Goal: Task Accomplishment & Management: Use online tool/utility

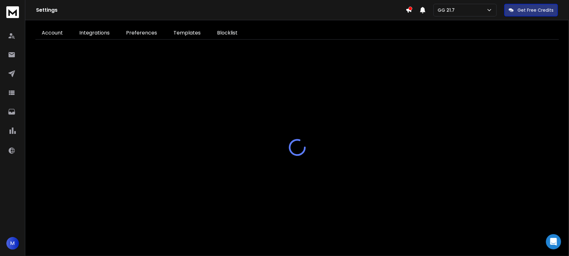
drag, startPoint x: 42, startPoint y: 94, endPoint x: 46, endPoint y: 90, distance: 4.9
click at [43, 93] on div at bounding box center [297, 147] width 524 height 205
click at [13, 52] on icon at bounding box center [12, 54] width 6 height 5
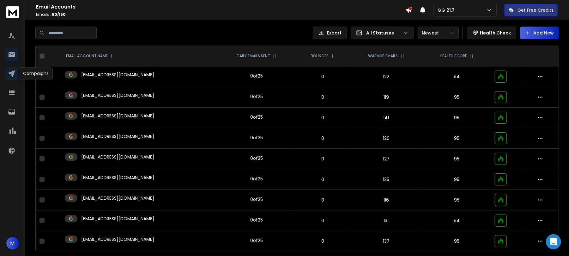
click at [7, 73] on link at bounding box center [11, 73] width 13 height 13
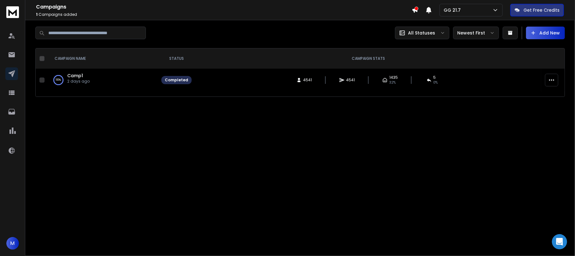
click at [552, 78] on icon "button" at bounding box center [552, 80] width 6 height 6
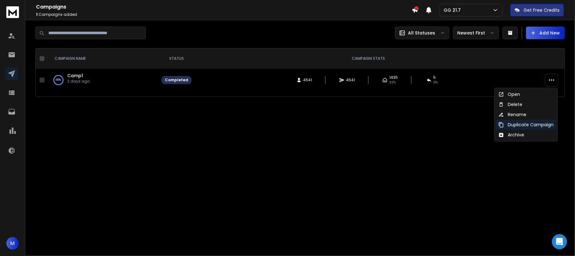
click at [521, 127] on div "Duplicate Campaign" at bounding box center [526, 124] width 55 height 6
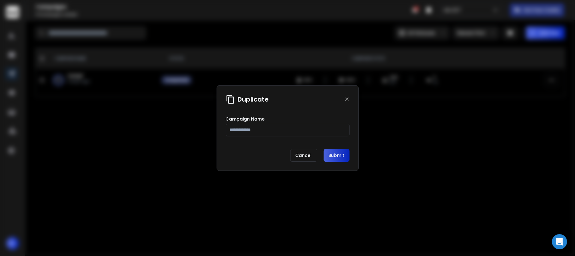
click at [293, 133] on input "text" at bounding box center [288, 130] width 124 height 13
type input "*****"
click at [329, 156] on button "Submit" at bounding box center [337, 155] width 26 height 13
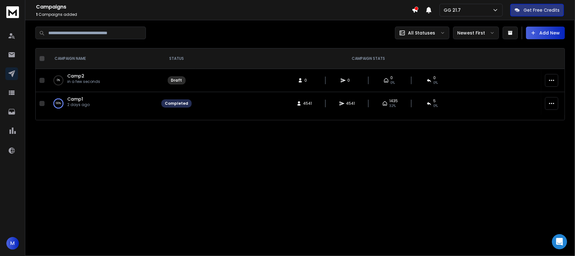
click at [550, 79] on icon "button" at bounding box center [552, 80] width 6 height 6
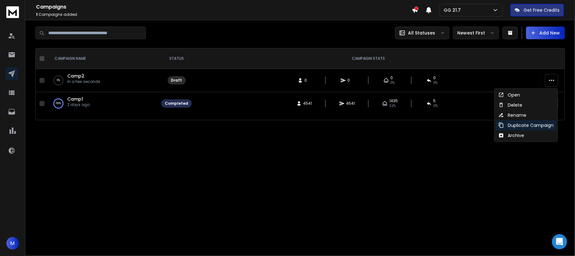
click at [323, 142] on div "Get only verified leads with our AI-powered Lead Finder, starting at $22/mo Try…" at bounding box center [287, 128] width 575 height 256
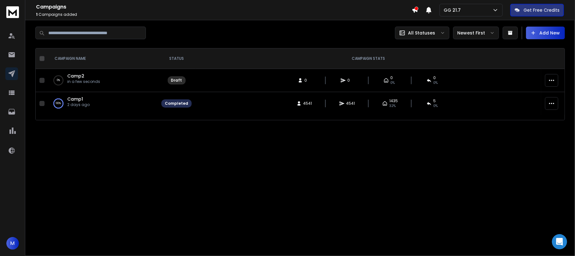
click at [74, 76] on span "Camp2" at bounding box center [75, 76] width 17 height 6
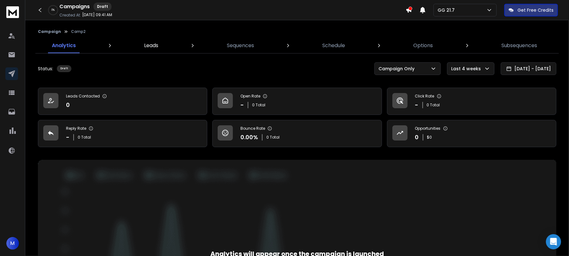
click at [141, 47] on link "Leads" at bounding box center [151, 45] width 22 height 15
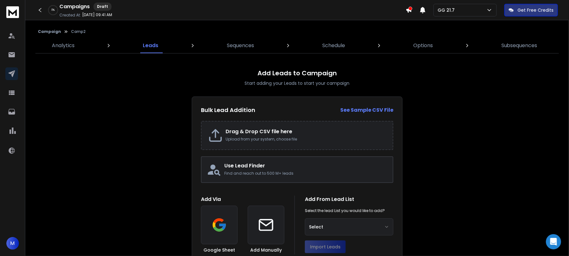
scroll to position [16, 0]
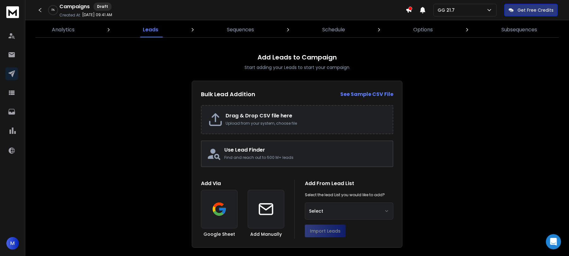
click at [258, 118] on h2 "Drag & Drop CSV file here" at bounding box center [306, 116] width 161 height 8
type input "**********"
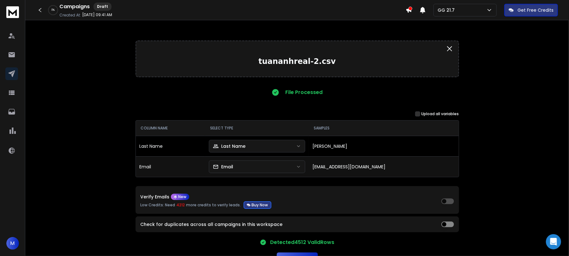
scroll to position [19, 0]
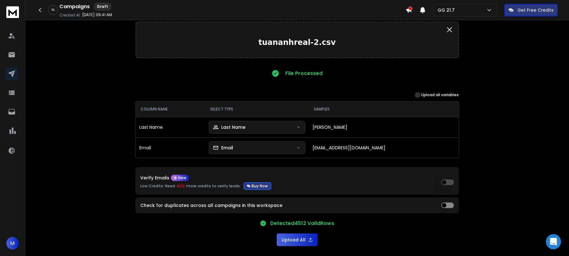
click at [451, 202] on button "Check for duplicates across all campaigns in this workspace" at bounding box center [447, 205] width 13 height 6
click at [302, 242] on button "Upload All" at bounding box center [297, 239] width 41 height 13
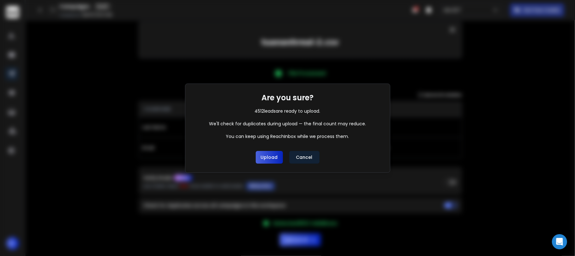
click at [272, 157] on button "Upload" at bounding box center [269, 157] width 27 height 13
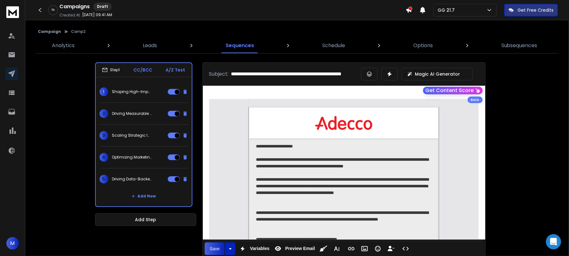
click at [139, 90] on p "Shaping High-Impact Campaigns for Google’s Growth Strategy" at bounding box center [132, 91] width 40 height 5
drag, startPoint x: 372, startPoint y: 77, endPoint x: 387, endPoint y: 77, distance: 15.5
click at [387, 77] on div "Magic AI Generator" at bounding box center [417, 74] width 112 height 13
click at [388, 77] on button "button" at bounding box center [389, 74] width 16 height 13
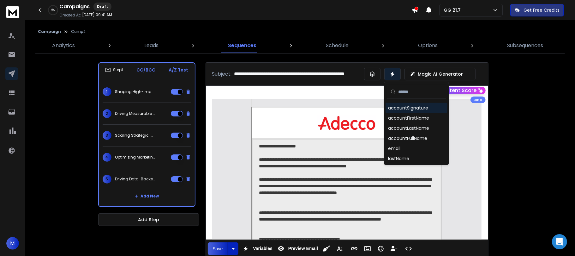
click at [388, 77] on button "button" at bounding box center [393, 74] width 16 height 13
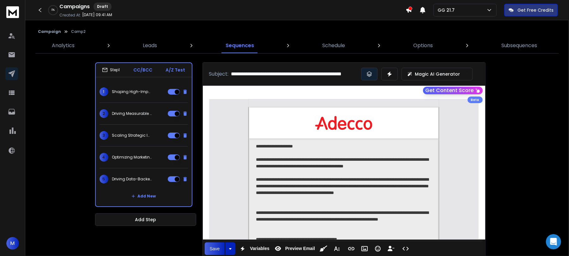
click at [368, 75] on icon at bounding box center [369, 75] width 5 height 2
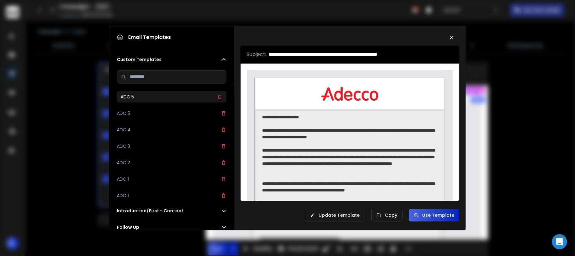
click at [450, 37] on icon at bounding box center [452, 38] width 6 height 6
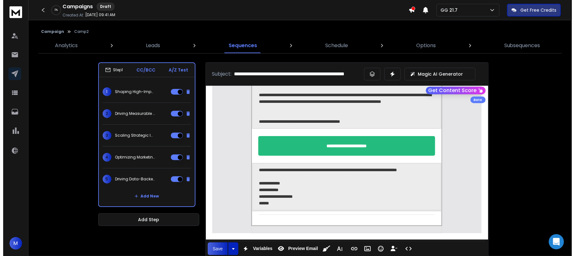
scroll to position [11, 0]
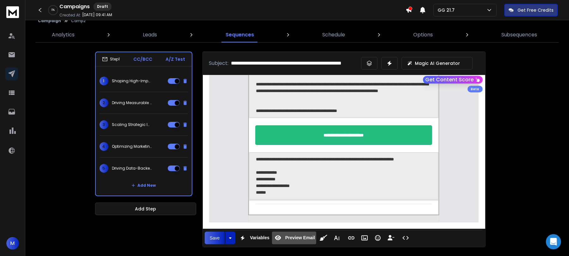
click at [300, 237] on span "Preview Email" at bounding box center [300, 237] width 32 height 5
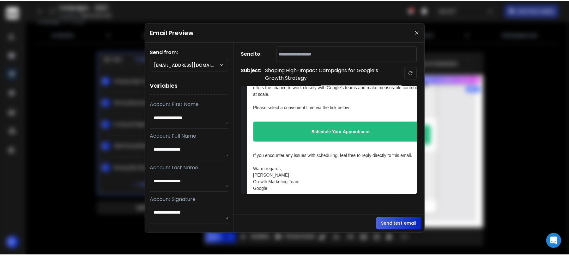
scroll to position [156, 0]
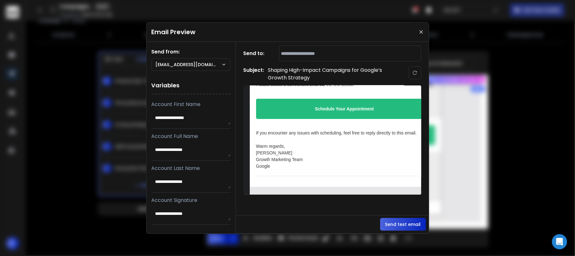
click at [420, 32] on icon at bounding box center [421, 31] width 5 height 5
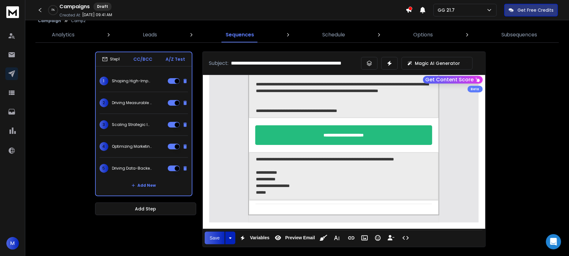
click at [133, 104] on p "Driving Measurable Growth for Google’s Strategic Campaigns" at bounding box center [132, 102] width 40 height 5
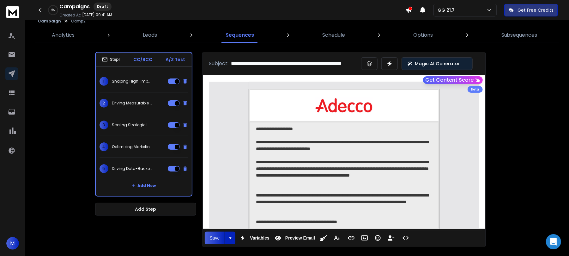
click at [467, 63] on icon "button" at bounding box center [467, 62] width 1 height 5
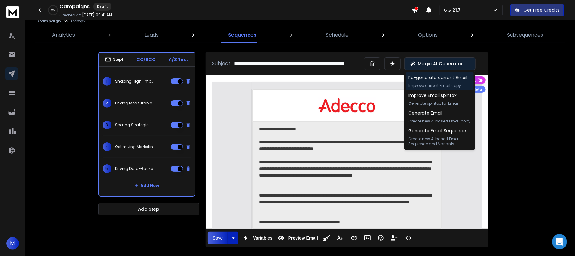
click at [467, 63] on div "Magic AI Generator" at bounding box center [440, 63] width 60 height 6
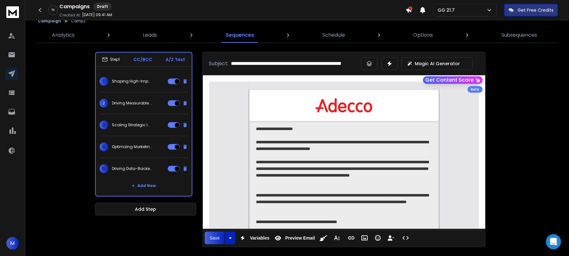
click at [137, 119] on div "3 Scaling Strategic Impact with Google’s Marketing Initiatives" at bounding box center [144, 125] width 88 height 22
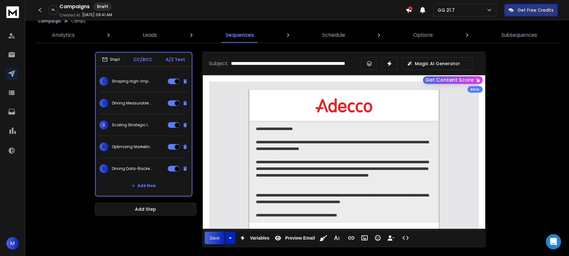
click at [130, 149] on div "4 Optimizing Marketing Performance Across Google’s Key Campaigns" at bounding box center [126, 146] width 53 height 9
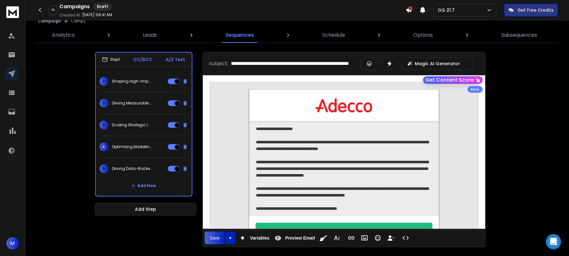
click at [128, 172] on div "5 Driving Data-Backed Growth in Google’s Marketing Programs" at bounding box center [126, 168] width 53 height 9
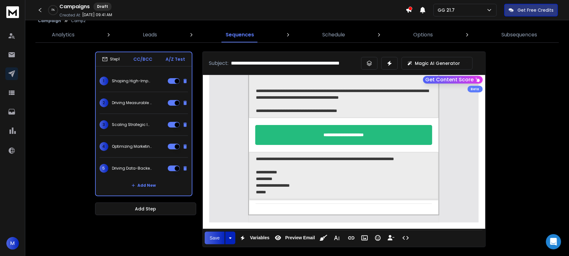
scroll to position [0, 0]
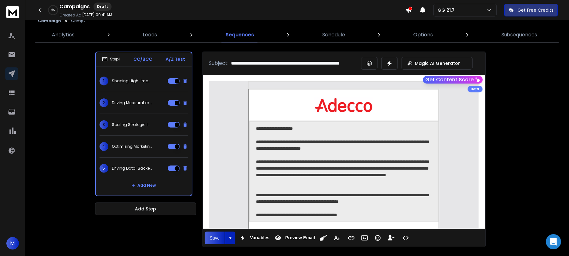
click at [125, 83] on p "Shaping High-Impact Campaigns for Google’s Growth Strategy" at bounding box center [132, 80] width 40 height 5
type input "**********"
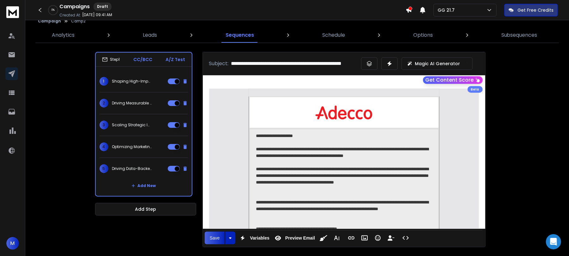
click at [177, 57] on p "A/Z Test" at bounding box center [176, 59] width 20 height 6
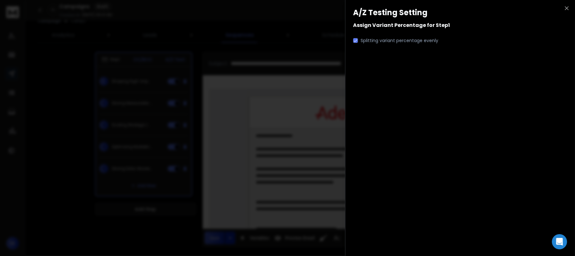
click at [564, 9] on h1 "A/Z Testing Setting" at bounding box center [460, 13] width 215 height 10
click at [567, 8] on icon "button" at bounding box center [567, 8] width 6 height 6
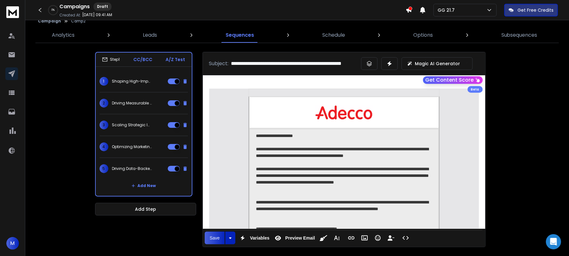
click at [127, 82] on p "Shaping High-Impact Campaigns for Google’s Growth Strategy" at bounding box center [132, 81] width 40 height 5
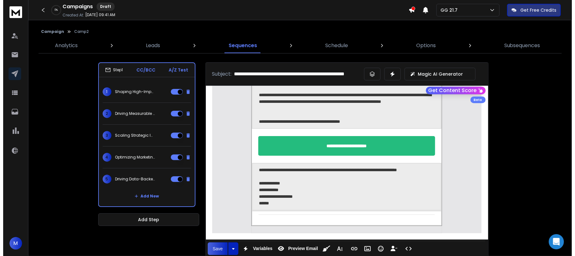
scroll to position [11, 0]
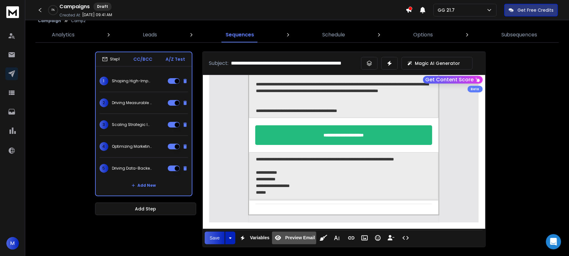
click at [289, 235] on span "Preview Email" at bounding box center [300, 237] width 32 height 5
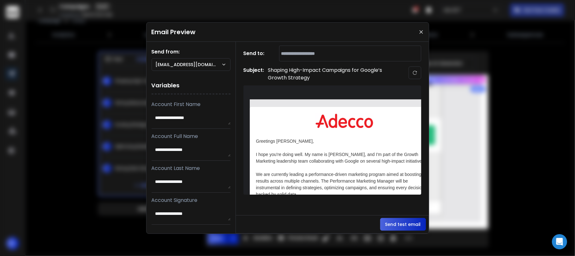
click at [331, 52] on input at bounding box center [351, 53] width 138 height 11
type input "**********"
click at [376, 53] on input "**********" at bounding box center [426, 53] width 138 height 11
click at [393, 220] on button "Send test email" at bounding box center [403, 224] width 46 height 13
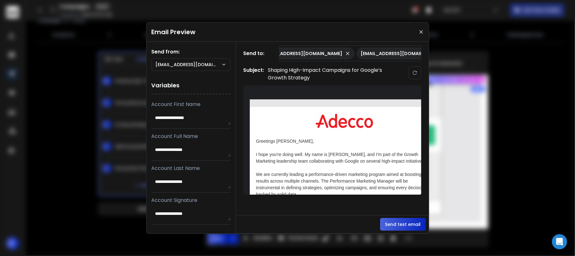
click at [396, 221] on button "Send test email" at bounding box center [403, 224] width 46 height 13
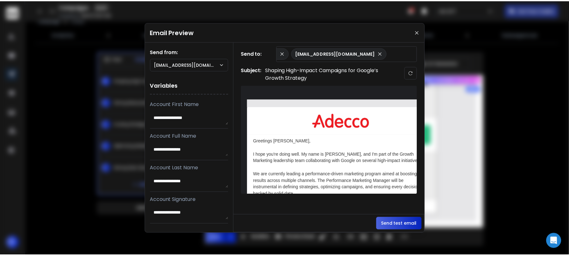
scroll to position [0, 0]
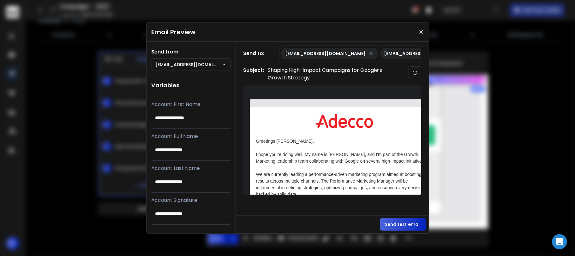
click at [391, 221] on button "Send test email" at bounding box center [403, 224] width 46 height 13
click at [421, 31] on icon at bounding box center [421, 31] width 5 height 5
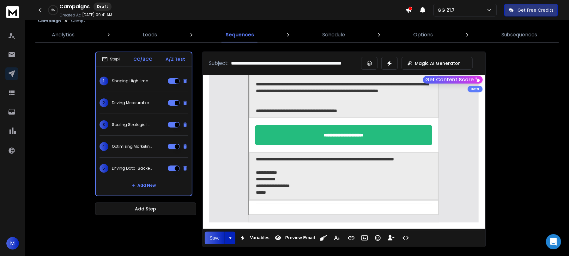
click at [137, 96] on div "2 Driving Measurable Growth for Google’s Strategic Campaigns" at bounding box center [144, 103] width 88 height 22
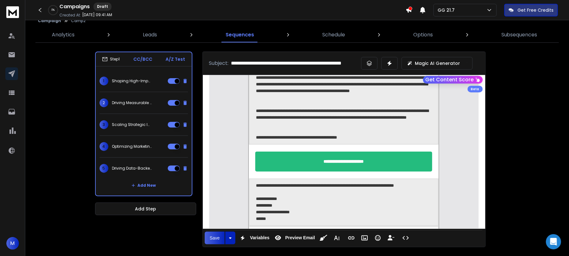
scroll to position [113, 0]
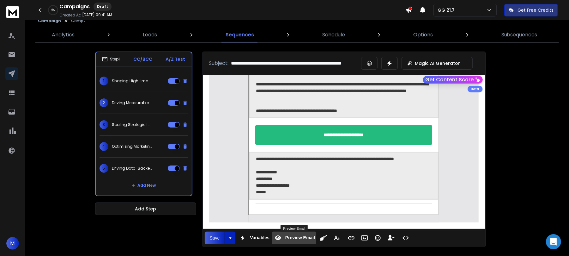
click at [287, 238] on span "Preview Email" at bounding box center [300, 237] width 32 height 5
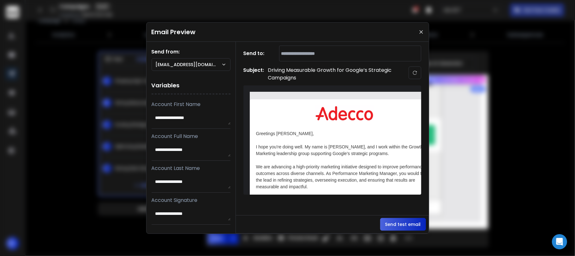
click at [307, 50] on input at bounding box center [351, 53] width 138 height 11
click at [395, 225] on button "Send test email" at bounding box center [403, 224] width 46 height 13
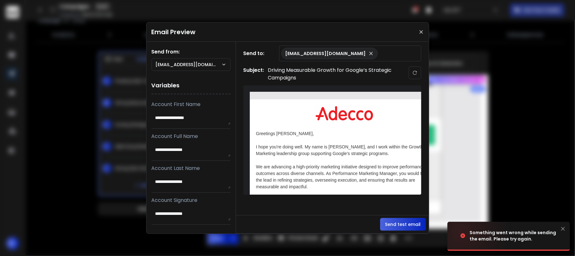
click at [562, 226] on div "Something went wrong while sending the email. Please try again." at bounding box center [512, 235] width 118 height 28
click at [420, 30] on icon at bounding box center [421, 31] width 5 height 5
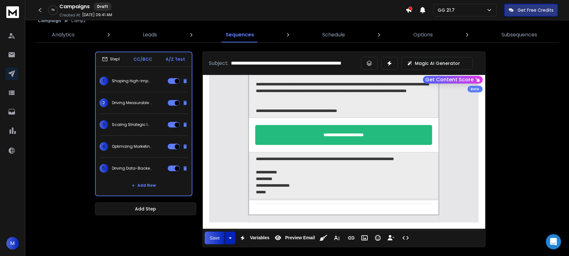
click at [124, 122] on p "Scaling Strategic Impact with Google’s Marketing Initiatives" at bounding box center [132, 124] width 40 height 5
type input "**********"
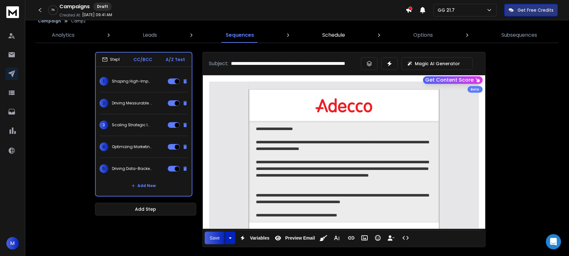
click at [323, 33] on p "Schedule" at bounding box center [333, 35] width 23 height 8
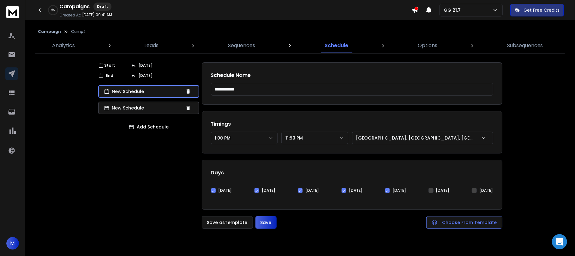
click at [265, 222] on button "Save" at bounding box center [266, 222] width 21 height 13
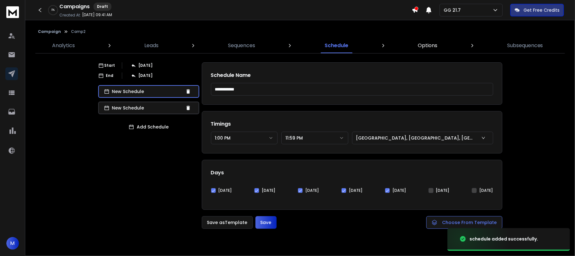
click at [420, 43] on p "Options" at bounding box center [428, 46] width 20 height 8
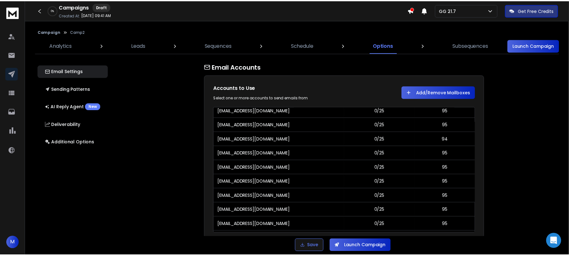
scroll to position [842, 0]
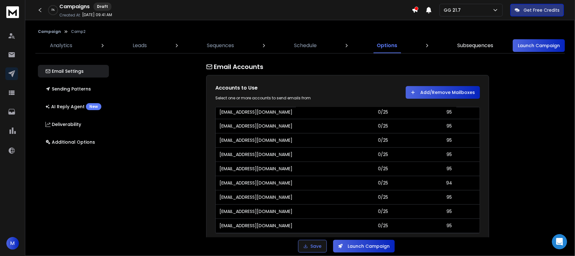
click at [473, 43] on p "Subsequences" at bounding box center [476, 46] width 36 height 8
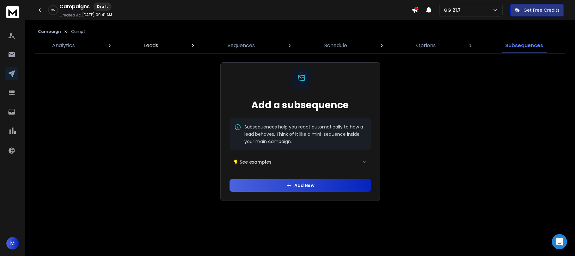
click at [160, 47] on link "Leads" at bounding box center [152, 45] width 22 height 15
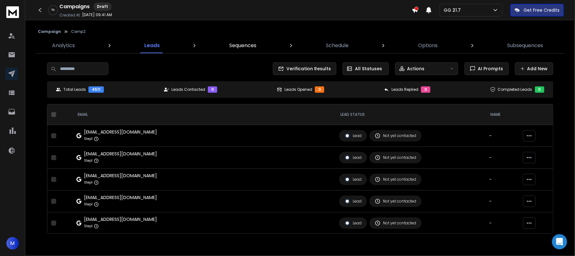
click at [245, 46] on p "Sequences" at bounding box center [242, 46] width 27 height 8
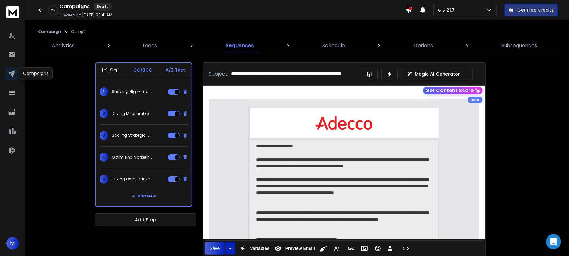
click at [17, 75] on link at bounding box center [11, 73] width 13 height 13
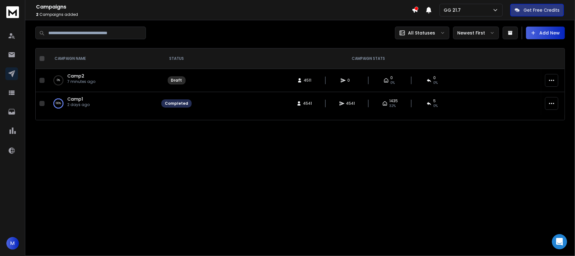
click at [551, 80] on icon "button" at bounding box center [552, 80] width 6 height 6
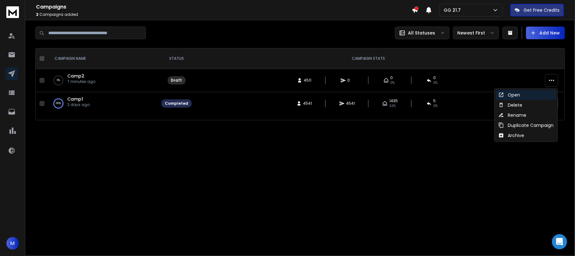
click at [164, 158] on div "Get only verified leads with our AI-powered Lead Finder, starting at $22/mo Try…" at bounding box center [287, 128] width 575 height 256
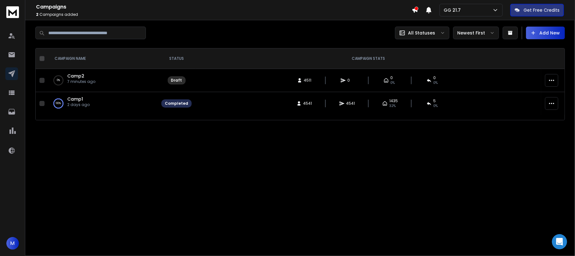
click at [174, 78] on div "Draft" at bounding box center [176, 80] width 11 height 5
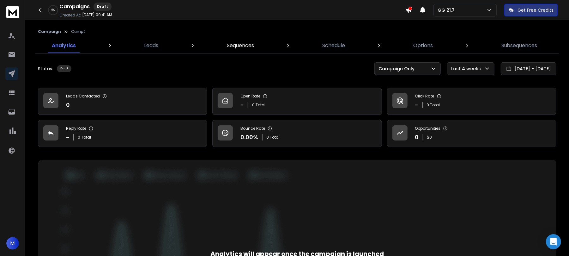
click at [241, 42] on p "Sequences" at bounding box center [240, 46] width 27 height 8
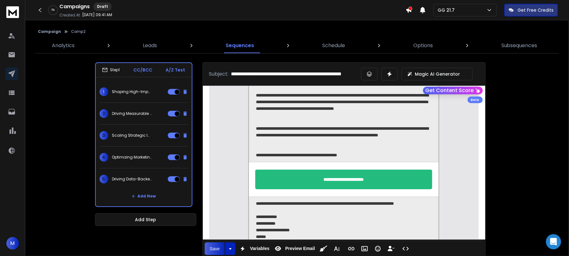
scroll to position [120, 0]
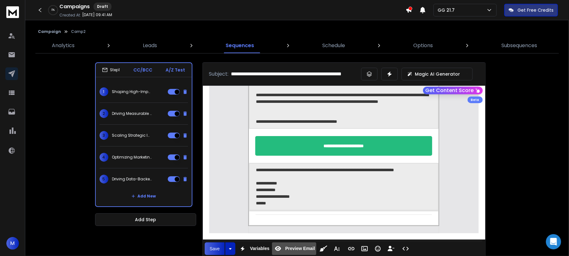
click at [291, 249] on span "Preview Email" at bounding box center [300, 248] width 32 height 5
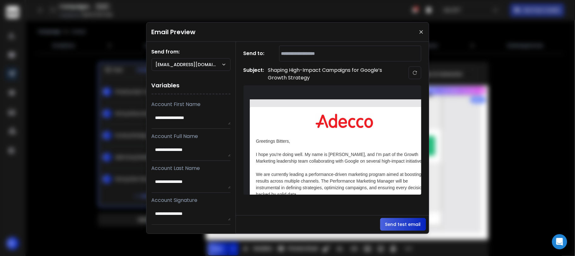
click at [320, 51] on input at bounding box center [351, 53] width 138 height 11
click at [230, 64] on button "[EMAIL_ADDRESS][DOMAIN_NAME]" at bounding box center [191, 64] width 79 height 13
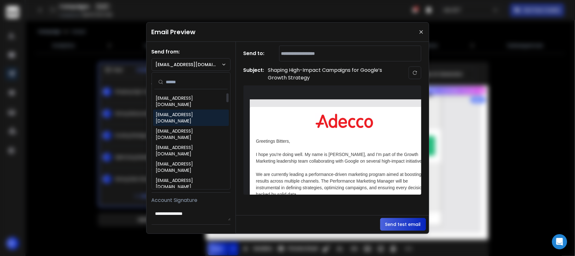
click at [196, 111] on div "[EMAIL_ADDRESS][DOMAIN_NAME]" at bounding box center [191, 117] width 71 height 13
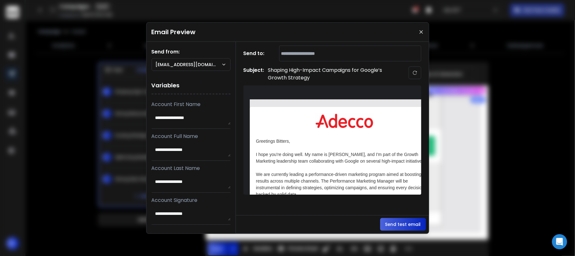
click at [301, 50] on input at bounding box center [351, 53] width 138 height 11
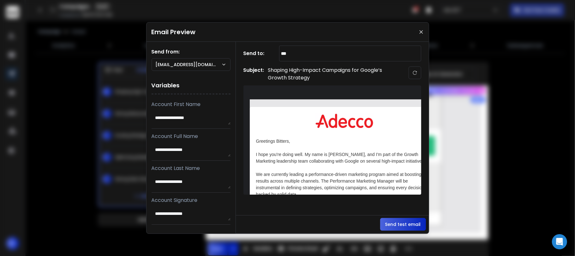
type input "****"
drag, startPoint x: 288, startPoint y: 51, endPoint x: 247, endPoint y: 51, distance: 40.8
click at [247, 51] on div "Send to: ****" at bounding box center [333, 54] width 178 height 16
paste input
click at [393, 222] on button "Send test email" at bounding box center [403, 224] width 46 height 13
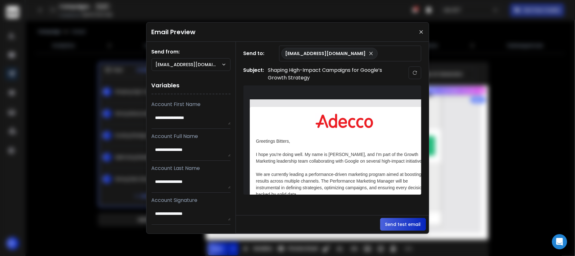
click at [369, 53] on icon at bounding box center [371, 53] width 5 height 5
click at [215, 66] on div "[EMAIL_ADDRESS][DOMAIN_NAME]" at bounding box center [191, 64] width 71 height 6
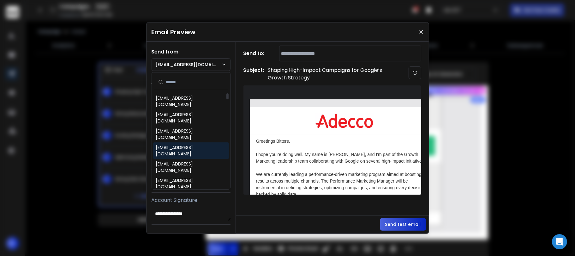
click at [182, 142] on div "[EMAIL_ADDRESS][DOMAIN_NAME]" at bounding box center [191, 150] width 76 height 16
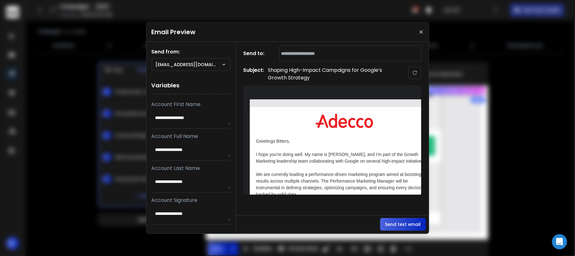
click at [302, 54] on input at bounding box center [351, 53] width 138 height 11
click at [392, 221] on button "Send test email" at bounding box center [403, 224] width 46 height 13
click at [421, 30] on icon at bounding box center [421, 31] width 5 height 5
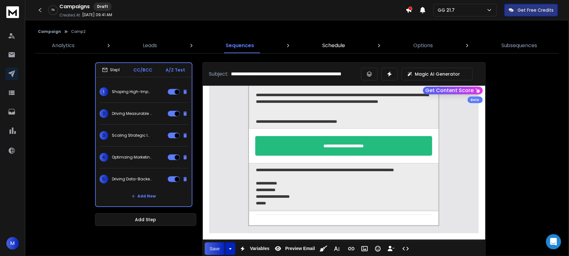
click at [334, 45] on p "Schedule" at bounding box center [333, 46] width 23 height 8
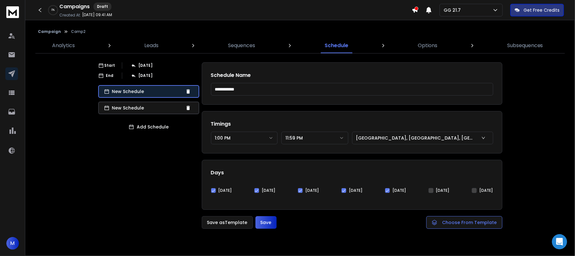
click at [125, 89] on p "New Schedule" at bounding box center [147, 91] width 71 height 6
click at [128, 91] on p "New Schedule" at bounding box center [147, 91] width 71 height 6
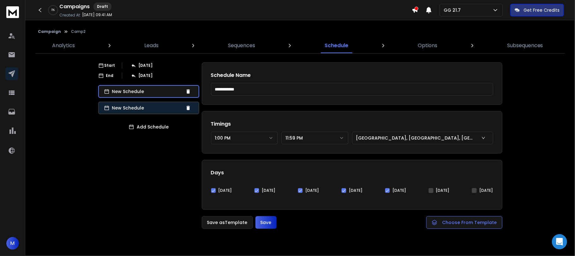
click at [123, 106] on p "New Schedule" at bounding box center [147, 108] width 71 height 6
select select "********"
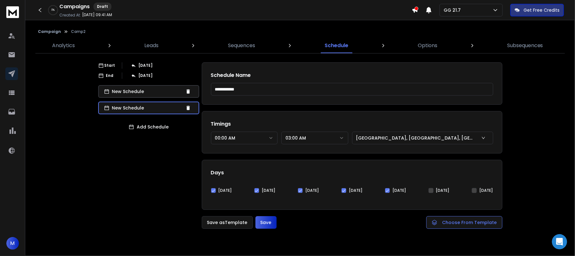
click at [152, 66] on p "[DATE]" at bounding box center [146, 65] width 14 height 5
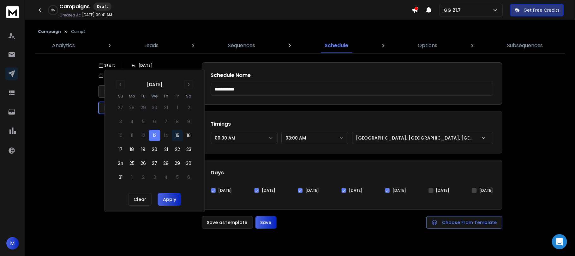
click at [176, 137] on button "15" at bounding box center [177, 135] width 11 height 11
click at [170, 202] on button "Apply" at bounding box center [169, 199] width 23 height 13
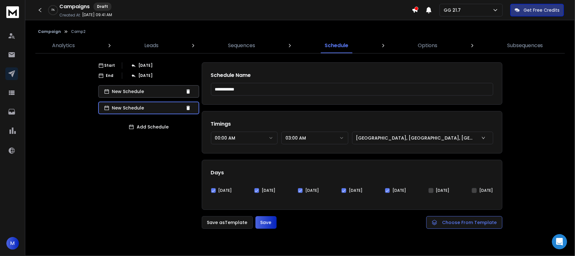
click at [153, 75] on p "[DATE]" at bounding box center [146, 75] width 14 height 5
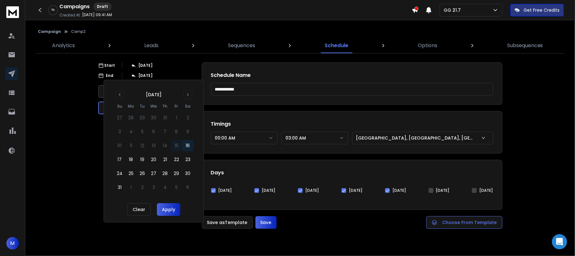
click at [190, 147] on button "16" at bounding box center [187, 145] width 11 height 11
click at [118, 159] on button "17" at bounding box center [119, 159] width 11 height 11
click at [171, 210] on button "Apply" at bounding box center [168, 209] width 23 height 13
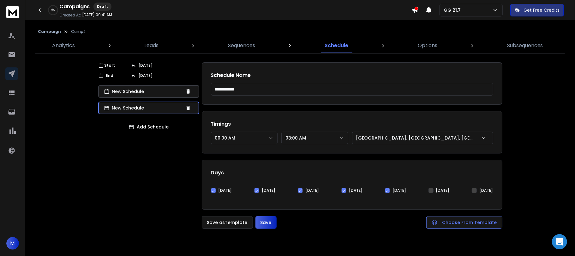
click at [151, 75] on p "Sun Aug 17 2025" at bounding box center [146, 75] width 14 height 5
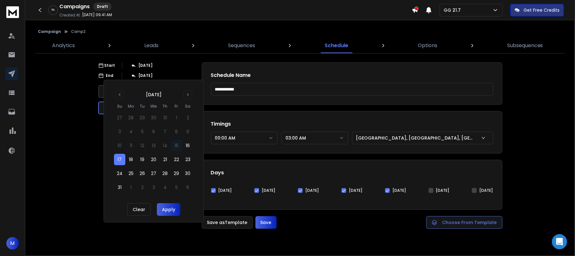
click at [176, 144] on td "15" at bounding box center [176, 145] width 11 height 11
click at [185, 144] on button "16" at bounding box center [187, 145] width 11 height 11
click at [165, 210] on button "Apply" at bounding box center [168, 209] width 23 height 13
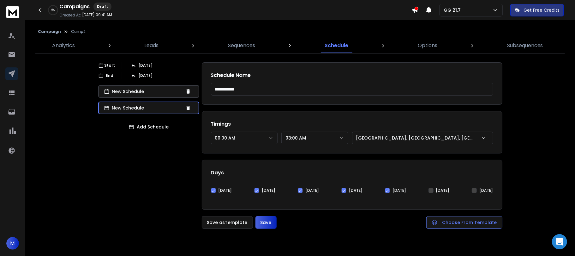
click at [71, 31] on p "Camp2" at bounding box center [78, 31] width 15 height 5
click at [49, 32] on button "Campaign" at bounding box center [49, 31] width 23 height 5
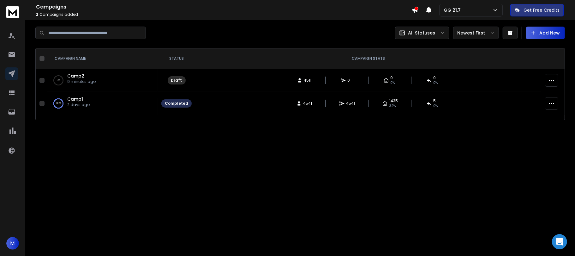
click at [166, 108] on td "Completed" at bounding box center [177, 103] width 38 height 23
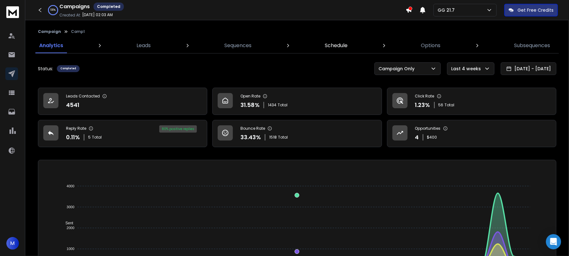
click at [336, 49] on link "Schedule" at bounding box center [336, 45] width 30 height 15
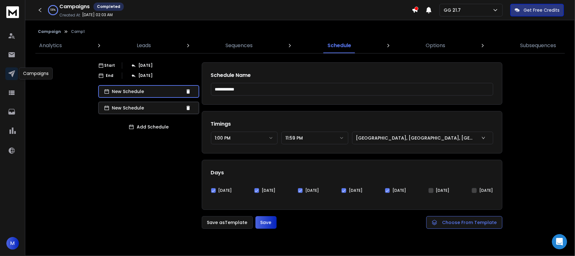
click at [12, 72] on icon at bounding box center [11, 73] width 7 height 7
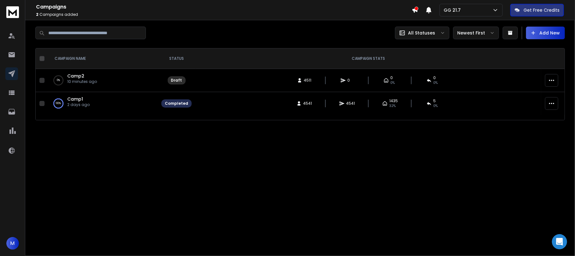
click at [171, 78] on div "Draft" at bounding box center [177, 80] width 18 height 8
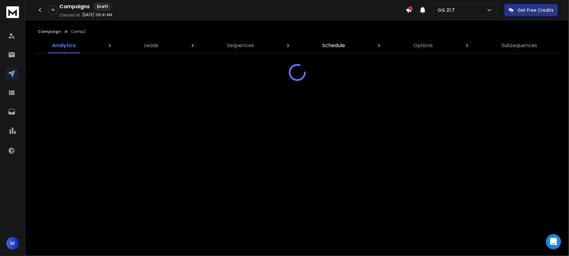
click at [332, 43] on p "Schedule" at bounding box center [333, 46] width 23 height 8
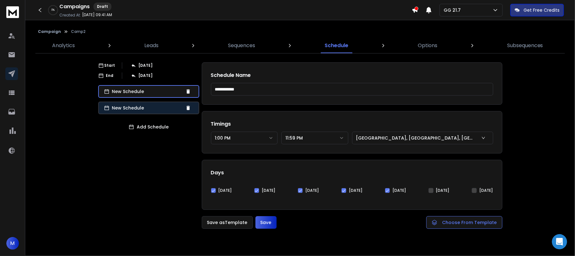
click at [141, 109] on p "New Schedule" at bounding box center [147, 108] width 71 height 6
select select "********"
click at [142, 94] on p "New Schedule" at bounding box center [147, 91] width 71 height 6
select select "********"
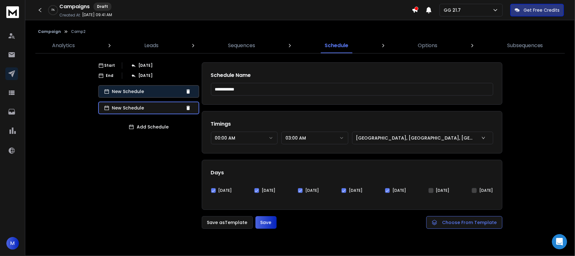
select select "********"
click at [142, 106] on p "New Schedule" at bounding box center [147, 108] width 71 height 6
select select "********"
click at [145, 88] on p "New Schedule" at bounding box center [147, 91] width 71 height 6
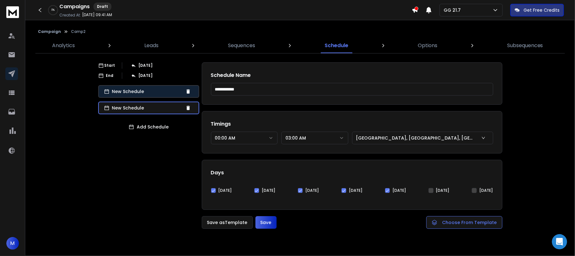
select select "********"
click at [153, 65] on p "[DATE]" at bounding box center [146, 65] width 14 height 5
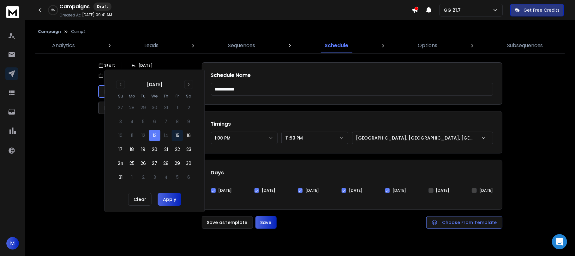
click at [175, 135] on button "15" at bounding box center [177, 135] width 11 height 11
click at [171, 191] on div "August 2025 Su Mo Tu We Th Fr Sa 27 28 29 30 31 1 2 3 4 5 6 7 8 9 10 11 12 13 1…" at bounding box center [155, 141] width 100 height 142
click at [171, 197] on button "Apply" at bounding box center [169, 199] width 23 height 13
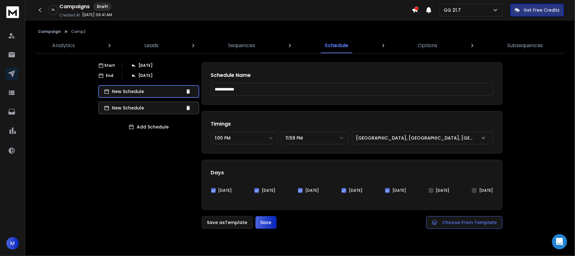
click at [148, 76] on p "[DATE]" at bounding box center [146, 75] width 14 height 5
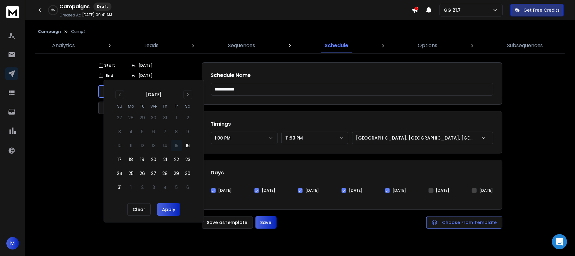
click at [173, 145] on td "15" at bounding box center [176, 145] width 11 height 11
click at [176, 145] on td "15" at bounding box center [176, 145] width 11 height 11
click at [175, 144] on td "15" at bounding box center [176, 145] width 11 height 11
click at [177, 147] on td "15" at bounding box center [176, 145] width 11 height 11
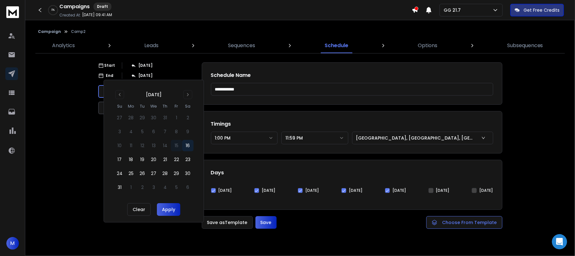
click at [187, 143] on button "16" at bounding box center [187, 145] width 11 height 11
click at [139, 206] on button "Clear" at bounding box center [138, 209] width 23 height 13
click at [176, 147] on td "15" at bounding box center [176, 145] width 11 height 11
click at [171, 214] on button "Apply" at bounding box center [168, 209] width 23 height 13
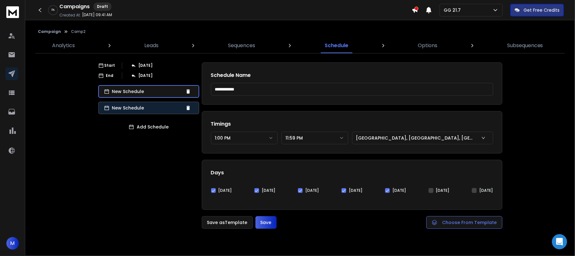
click at [153, 105] on p "New Schedule" at bounding box center [147, 108] width 71 height 6
select select "********"
click at [145, 89] on p "New Schedule" at bounding box center [147, 91] width 71 height 6
select select "********"
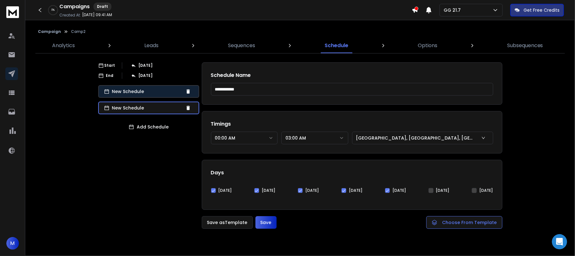
select select "********"
click at [269, 224] on button "Save" at bounding box center [266, 222] width 21 height 13
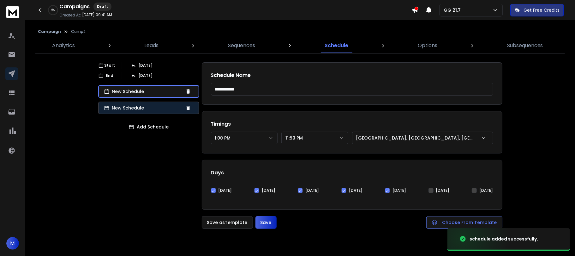
click at [150, 109] on p "New Schedule" at bounding box center [147, 108] width 71 height 6
select select "********"
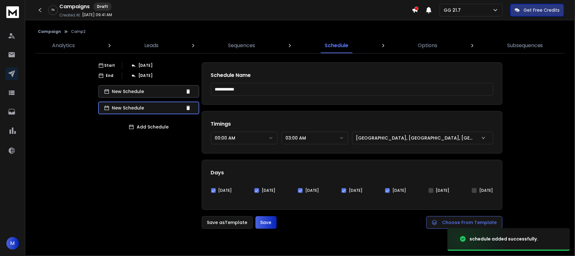
click at [264, 223] on button "Save" at bounding box center [266, 222] width 21 height 13
click at [251, 50] on link "Sequences" at bounding box center [241, 45] width 35 height 15
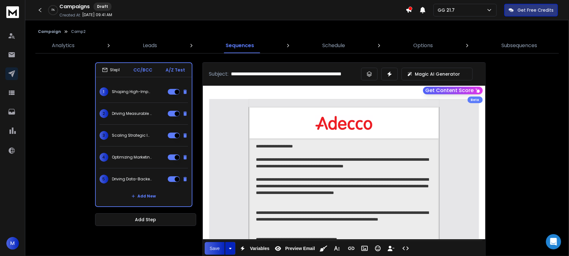
click at [232, 249] on icon "button" at bounding box center [231, 248] width 8 height 4
click at [300, 249] on span "Preview Email" at bounding box center [300, 248] width 32 height 5
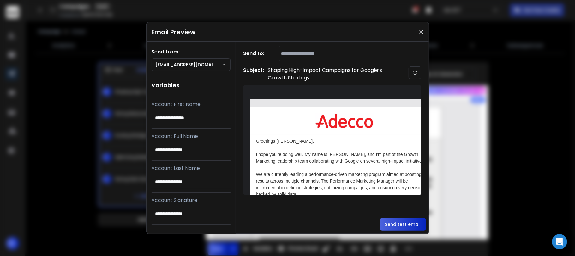
click at [193, 141] on div "**********" at bounding box center [191, 146] width 79 height 28
click at [189, 148] on textarea "**********" at bounding box center [191, 150] width 79 height 13
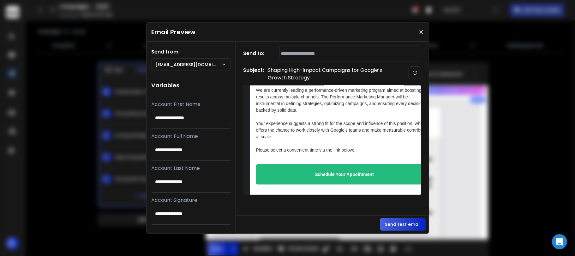
scroll to position [156, 0]
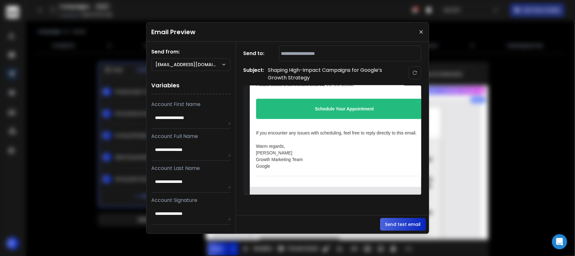
click at [211, 145] on textarea "**********" at bounding box center [191, 150] width 79 height 13
click at [179, 138] on p "Account Full Name" at bounding box center [191, 136] width 79 height 8
click at [177, 147] on textarea "**********" at bounding box center [191, 150] width 79 height 13
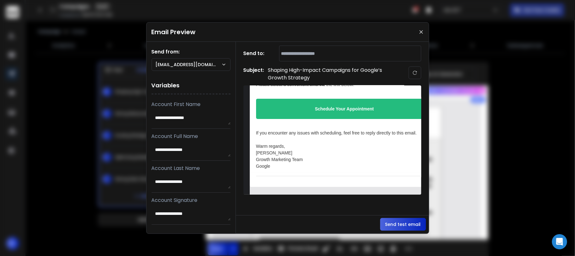
click at [177, 147] on textarea "**********" at bounding box center [191, 150] width 79 height 13
click at [174, 183] on textarea "*******" at bounding box center [191, 182] width 79 height 13
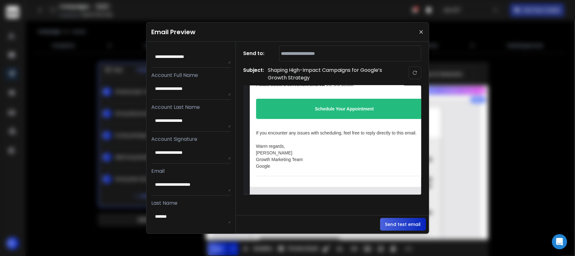
scroll to position [0, 0]
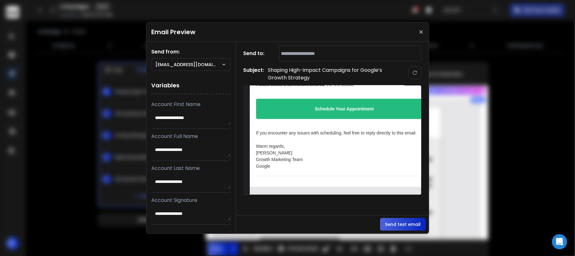
click at [173, 81] on h1 "Variables" at bounding box center [191, 85] width 79 height 17
click at [413, 73] on icon at bounding box center [415, 72] width 4 height 4
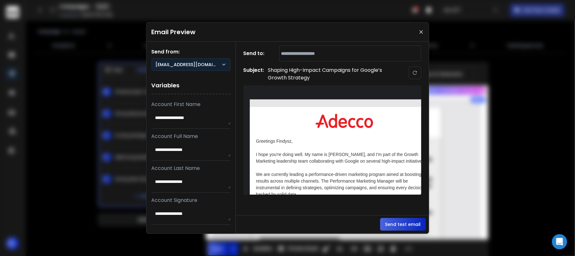
click at [192, 63] on p "[EMAIL_ADDRESS][DOMAIN_NAME]" at bounding box center [189, 64] width 66 height 6
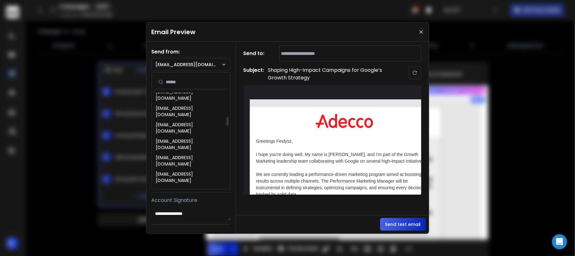
scroll to position [126, 0]
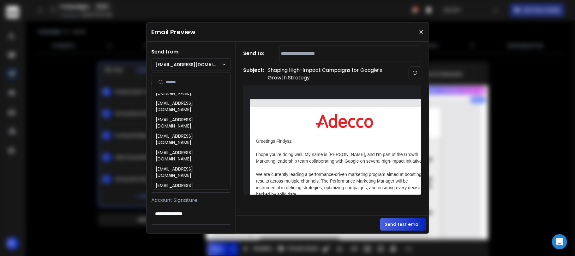
click at [419, 30] on icon at bounding box center [421, 31] width 5 height 5
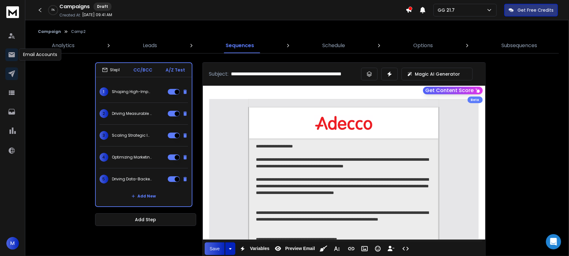
click at [13, 54] on icon at bounding box center [12, 54] width 6 height 5
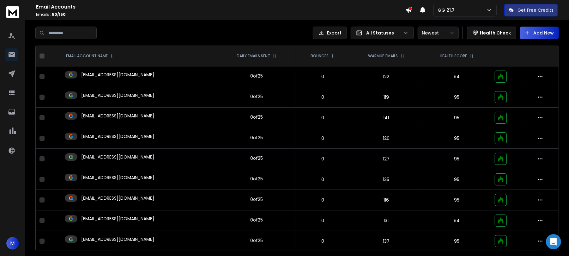
click at [118, 157] on p "[EMAIL_ADDRESS][DOMAIN_NAME]" at bounding box center [117, 157] width 73 height 6
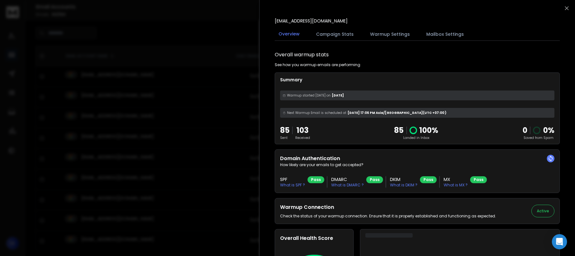
click at [339, 28] on button "Campaign Stats" at bounding box center [334, 34] width 45 height 14
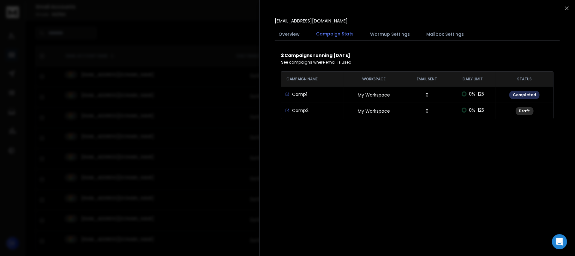
click at [396, 26] on div "hire@adeccoworkforce.com Overview Campaign Stats Warmup Settings Mailbox Settin…" at bounding box center [417, 72] width 300 height 128
click at [396, 29] on button "Warmup Settings" at bounding box center [390, 34] width 47 height 14
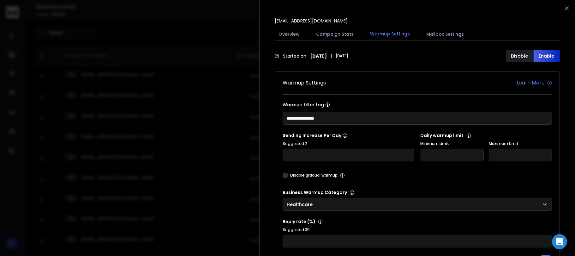
click at [441, 29] on button "Mailbox Settings" at bounding box center [445, 34] width 45 height 14
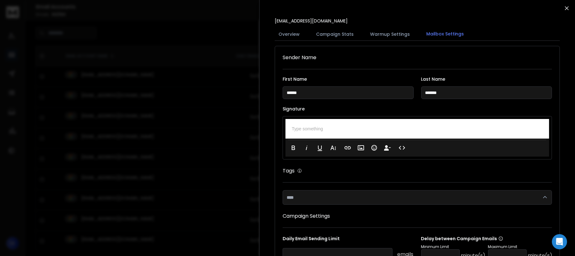
click at [565, 8] on icon "button" at bounding box center [567, 8] width 6 height 6
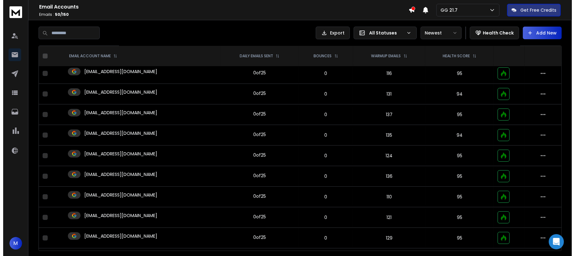
scroll to position [210, 0]
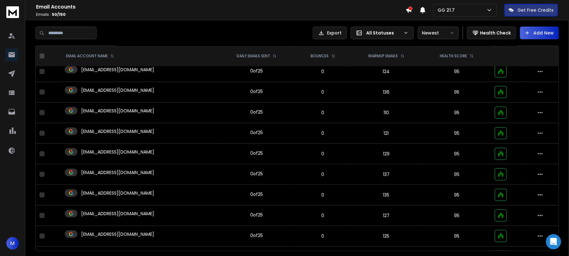
click at [111, 153] on p "[EMAIL_ADDRESS][DOMAIN_NAME]" at bounding box center [117, 152] width 73 height 6
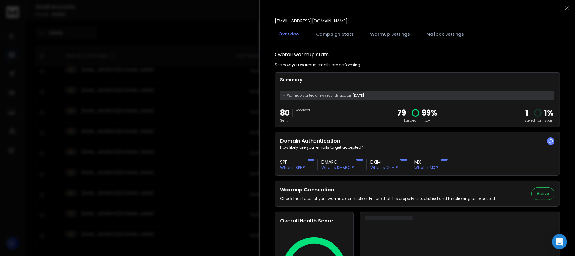
click at [446, 33] on button "Mailbox Settings" at bounding box center [445, 34] width 45 height 14
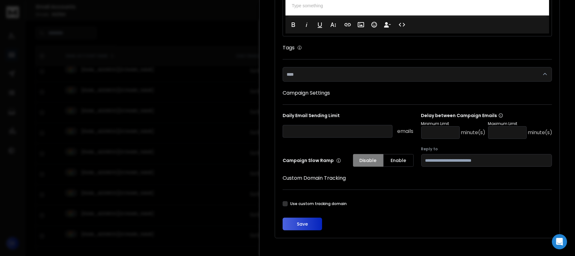
scroll to position [0, 0]
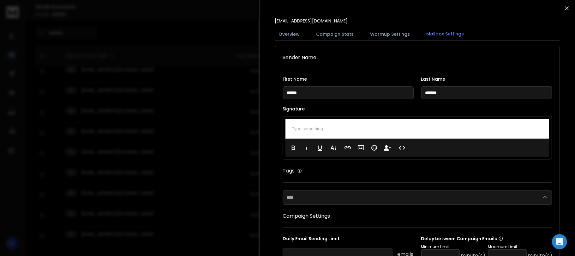
click at [566, 6] on icon "button" at bounding box center [567, 8] width 6 height 6
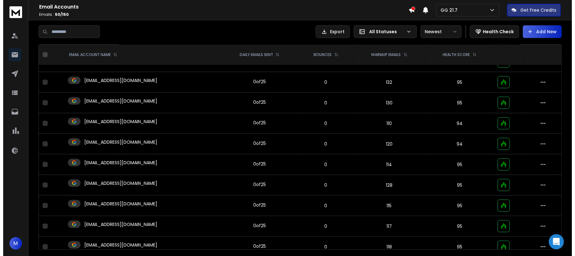
scroll to position [716, 0]
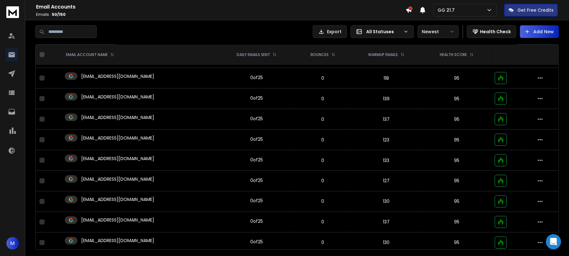
click at [123, 182] on p "[EMAIL_ADDRESS][DOMAIN_NAME]" at bounding box center [117, 179] width 73 height 6
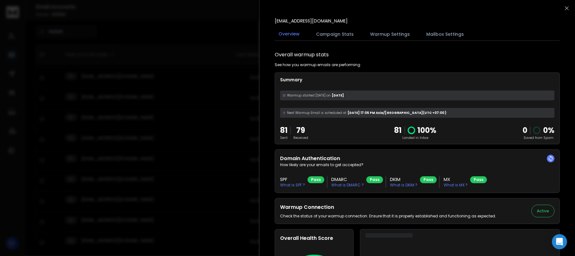
click at [435, 27] on div "staffing@adeccotalentforce.com Overview Campaign Stats Warmup Settings Mailbox …" at bounding box center [417, 258] width 300 height 500
click at [433, 32] on button "Mailbox Settings" at bounding box center [445, 34] width 45 height 14
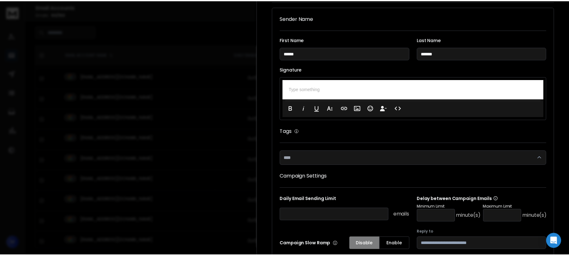
scroll to position [0, 0]
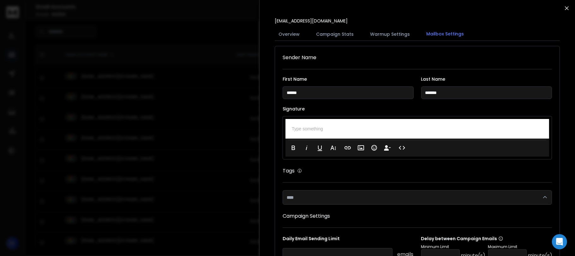
click at [566, 7] on icon "button" at bounding box center [567, 8] width 6 height 6
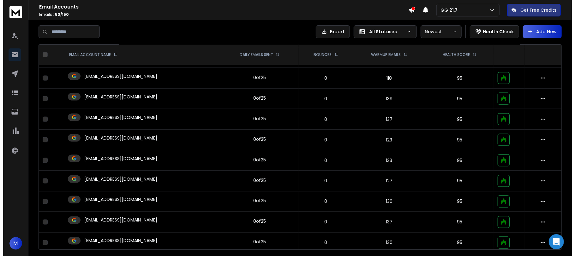
scroll to position [863, 0]
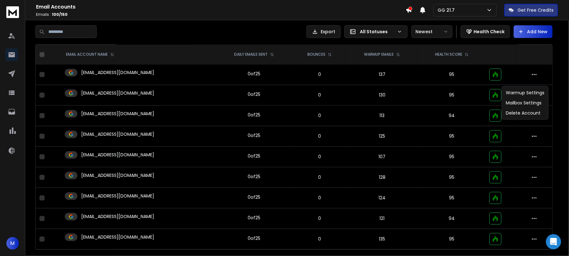
click at [531, 79] on button at bounding box center [534, 74] width 29 height 11
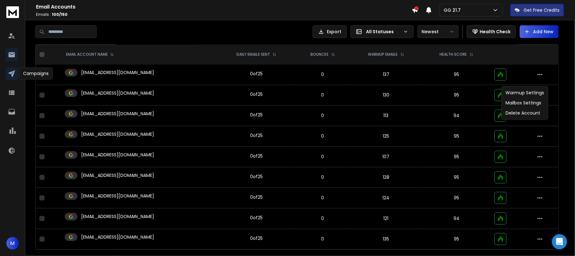
click at [13, 72] on icon at bounding box center [11, 73] width 7 height 7
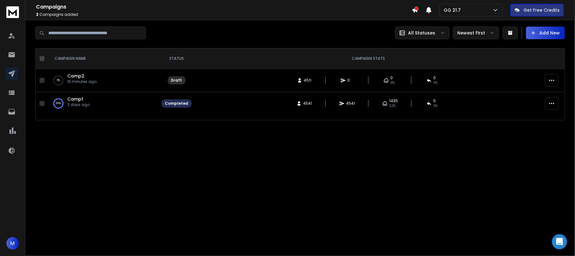
click at [181, 79] on div "Draft" at bounding box center [177, 80] width 18 height 8
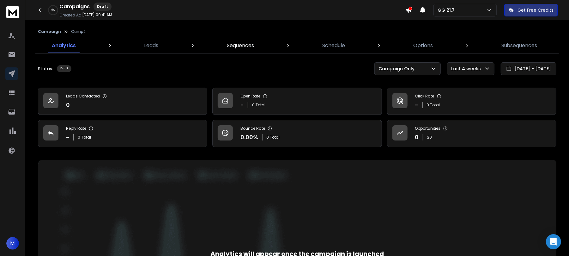
click at [235, 47] on p "Sequences" at bounding box center [240, 46] width 27 height 8
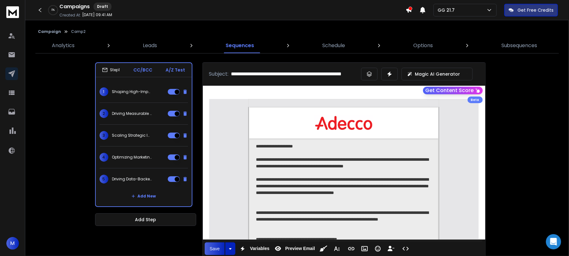
click at [301, 71] on input "**********" at bounding box center [293, 74] width 124 height 8
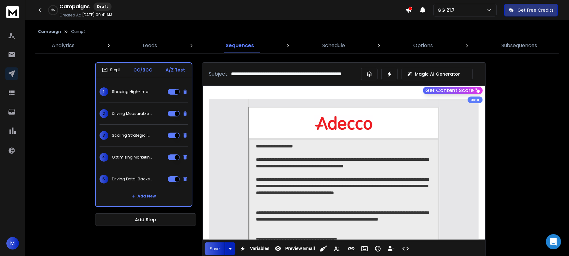
click at [325, 76] on input "**********" at bounding box center [292, 74] width 123 height 8
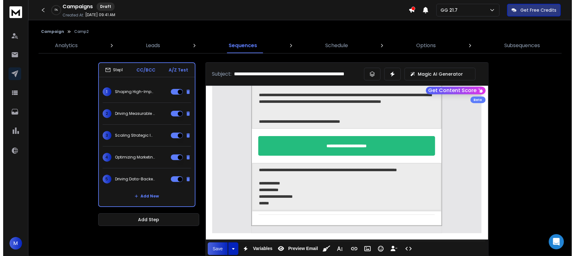
scroll to position [11, 0]
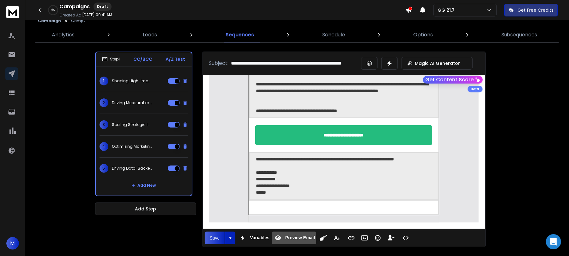
click at [293, 238] on span "Preview Email" at bounding box center [300, 237] width 32 height 5
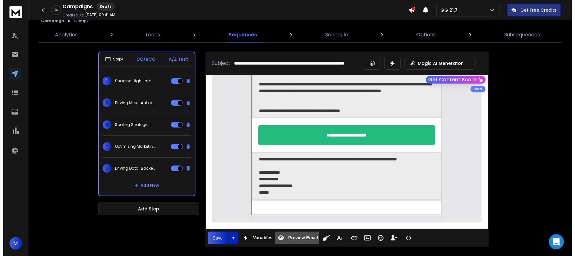
scroll to position [0, 0]
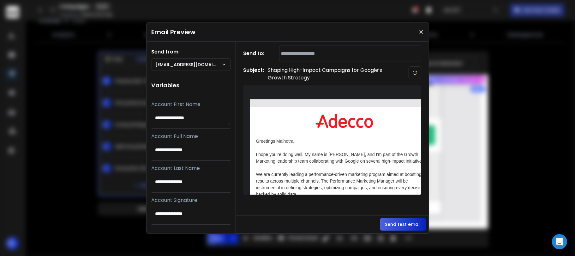
click at [299, 52] on input at bounding box center [351, 53] width 138 height 11
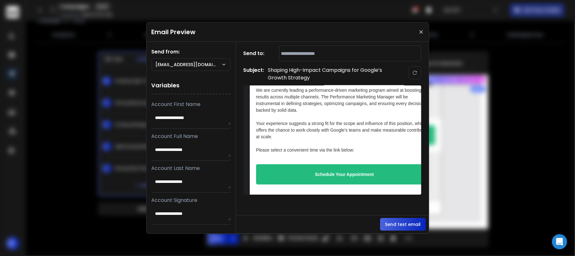
scroll to position [156, 0]
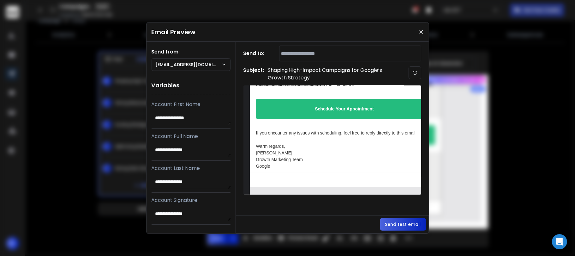
click at [297, 55] on input at bounding box center [351, 53] width 138 height 11
click at [191, 65] on p "[EMAIL_ADDRESS][DOMAIN_NAME]" at bounding box center [189, 64] width 66 height 6
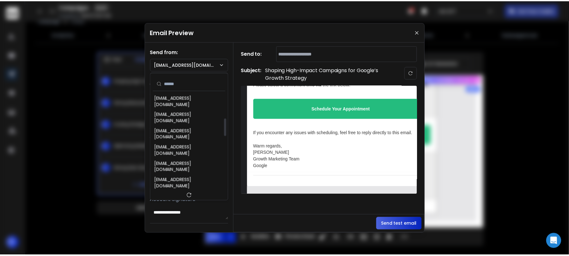
scroll to position [126, 0]
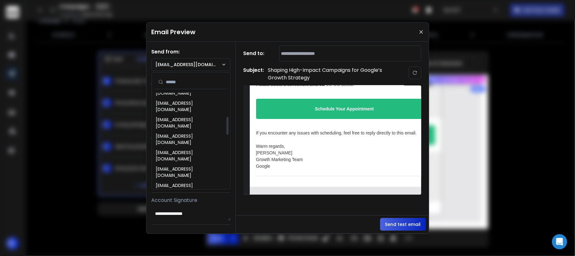
click at [195, 231] on div "[EMAIL_ADDRESS][DOMAIN_NAME]" at bounding box center [191, 237] width 71 height 13
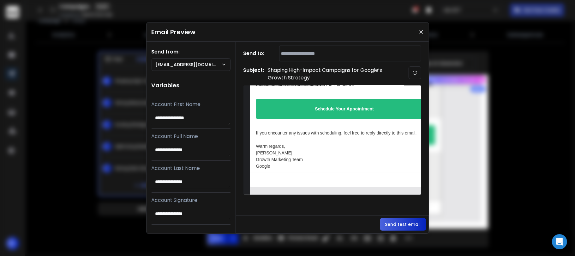
click at [297, 54] on input at bounding box center [351, 53] width 138 height 11
click at [406, 218] on button "Send test email" at bounding box center [403, 224] width 46 height 13
click at [420, 31] on icon at bounding box center [421, 31] width 5 height 5
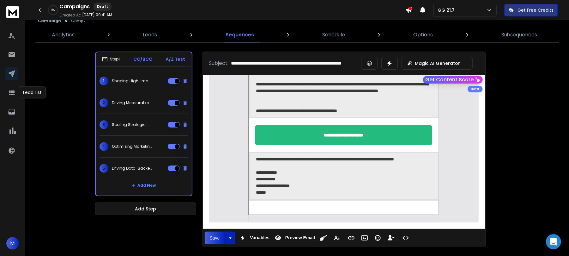
click at [26, 92] on div "Lead List" at bounding box center [32, 92] width 27 height 12
click at [13, 92] on icon at bounding box center [12, 92] width 6 height 4
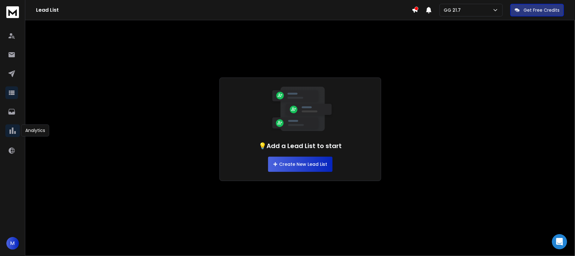
click at [13, 128] on icon at bounding box center [12, 130] width 6 height 6
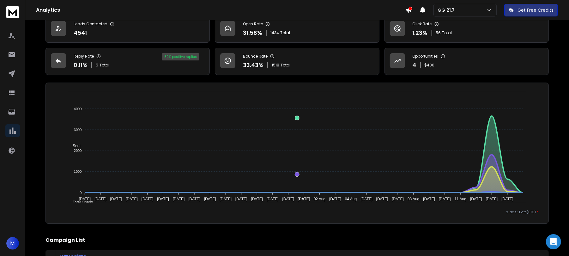
scroll to position [102, 0]
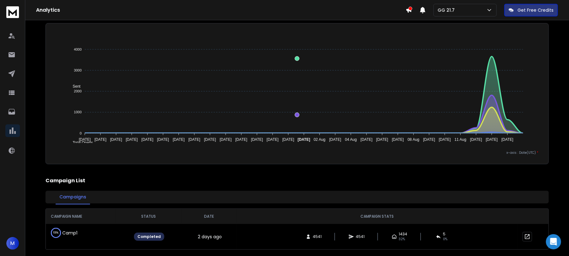
click at [526, 236] on icon at bounding box center [527, 236] width 6 height 6
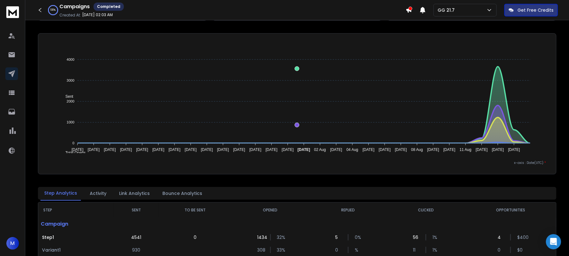
scroll to position [190, 0]
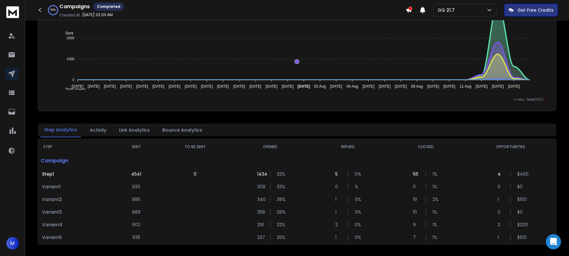
click at [149, 130] on button "Link Analytics" at bounding box center [134, 130] width 38 height 14
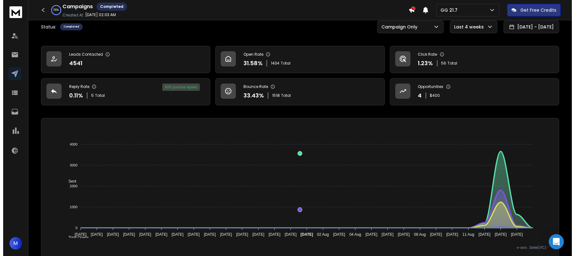
scroll to position [0, 0]
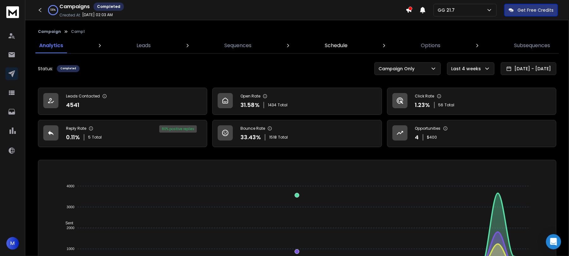
click at [331, 45] on p "Schedule" at bounding box center [336, 46] width 23 height 8
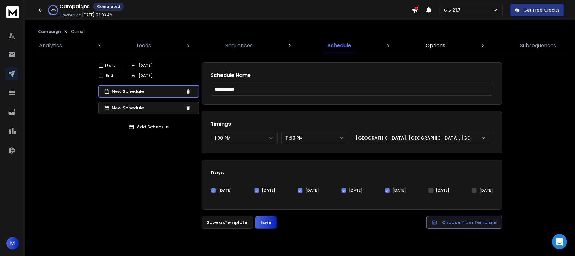
click at [444, 48] on p "Options" at bounding box center [436, 46] width 20 height 8
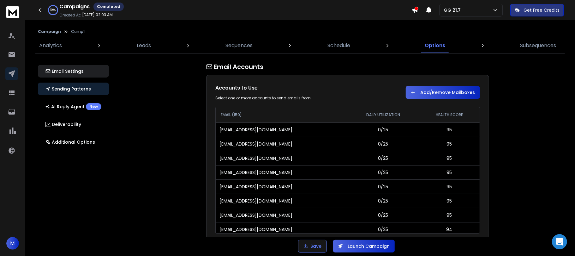
click at [74, 90] on p "Sending Patterns" at bounding box center [69, 89] width 46 height 6
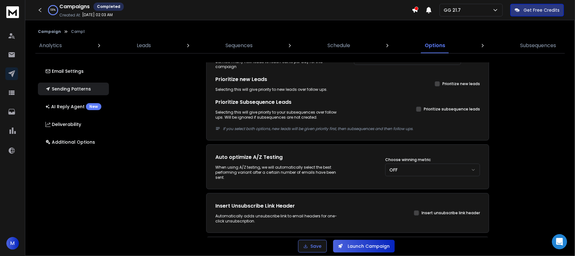
scroll to position [499, 0]
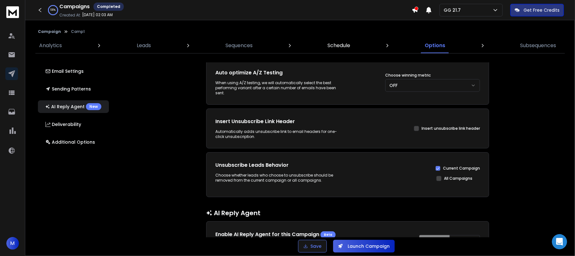
click at [332, 44] on p "Schedule" at bounding box center [339, 46] width 23 height 8
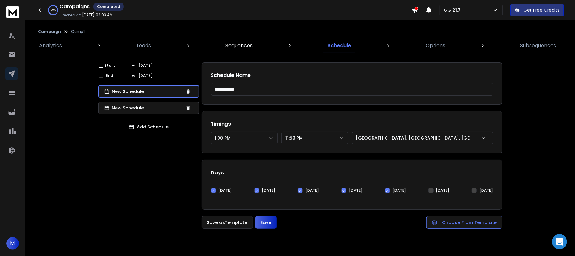
click at [243, 40] on link "Sequences" at bounding box center [239, 45] width 35 height 15
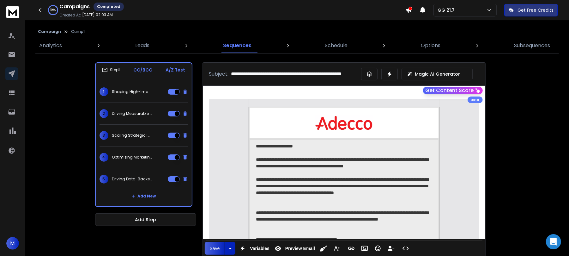
click at [129, 113] on p "Driving Measurable Growth for Google’s Strategic Campaigns" at bounding box center [132, 113] width 40 height 5
type input "**********"
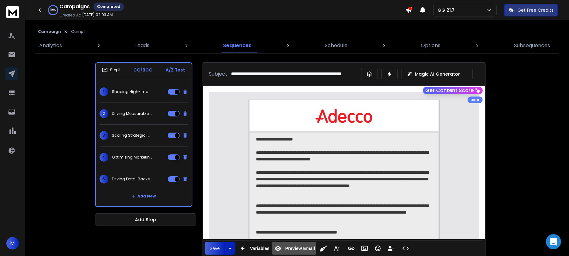
click at [302, 251] on span "Preview Email" at bounding box center [300, 248] width 32 height 5
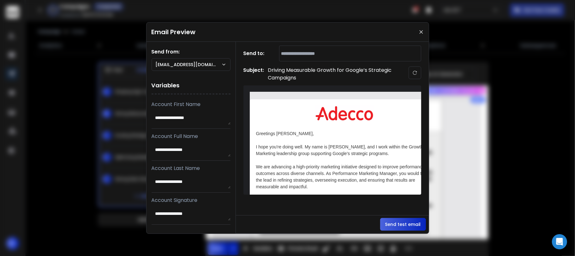
click at [298, 55] on input at bounding box center [351, 53] width 138 height 11
click at [188, 64] on p "[EMAIL_ADDRESS][DOMAIN_NAME]" at bounding box center [189, 64] width 66 height 6
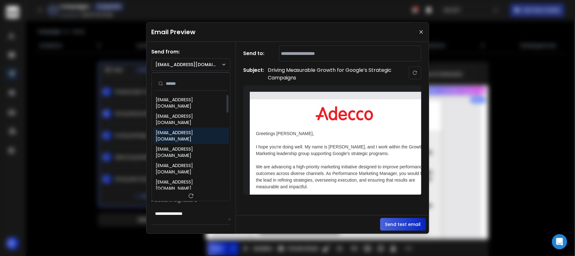
click at [189, 129] on div "[EMAIL_ADDRESS][DOMAIN_NAME]" at bounding box center [191, 135] width 71 height 13
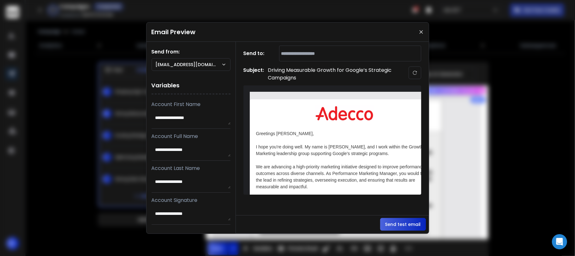
click at [300, 52] on input at bounding box center [351, 53] width 138 height 11
click at [399, 222] on button "Send test email" at bounding box center [403, 224] width 46 height 13
click at [344, 54] on p "[EMAIL_ADDRESS][DOMAIN_NAME]" at bounding box center [326, 53] width 81 height 6
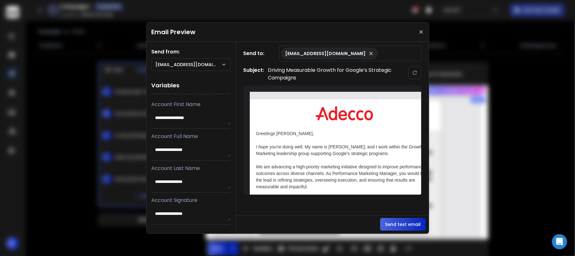
copy p
click at [422, 30] on icon at bounding box center [421, 31] width 5 height 5
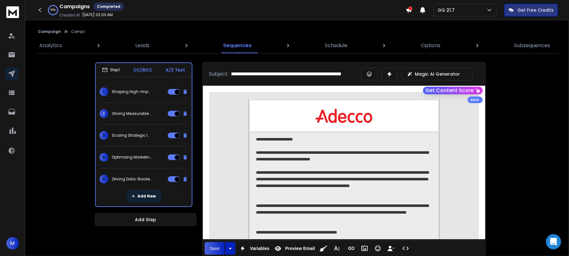
click at [149, 196] on button "Add New" at bounding box center [143, 196] width 35 height 13
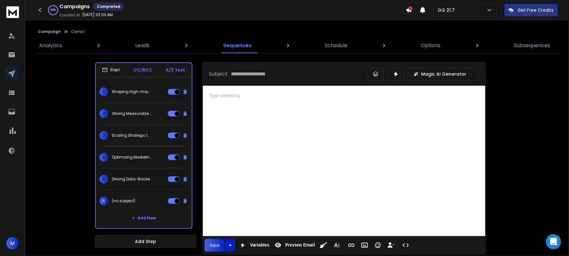
click at [252, 72] on input at bounding box center [296, 74] width 130 height 8
type input "*"
type input "**********"
click at [279, 121] on div at bounding box center [344, 161] width 282 height 150
click at [374, 216] on div at bounding box center [344, 161] width 282 height 150
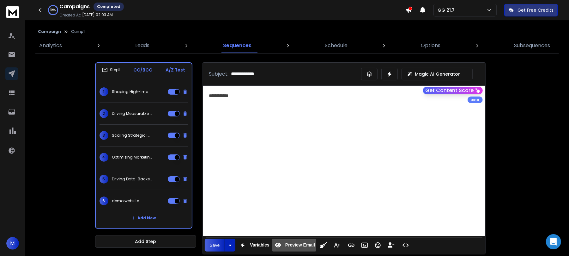
click at [306, 247] on span "Preview Email" at bounding box center [300, 244] width 32 height 5
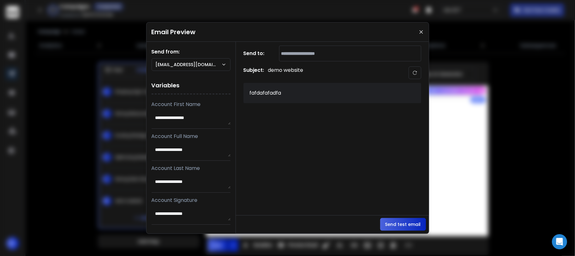
click at [311, 56] on input at bounding box center [351, 53] width 138 height 11
click at [393, 216] on div "Send test email" at bounding box center [332, 224] width 193 height 18
click at [397, 224] on button "Send test email" at bounding box center [403, 224] width 46 height 13
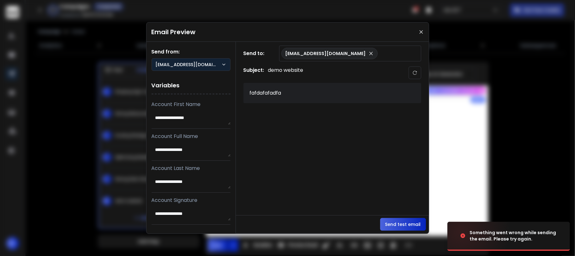
click at [189, 62] on p "[EMAIL_ADDRESS][DOMAIN_NAME]" at bounding box center [189, 64] width 66 height 6
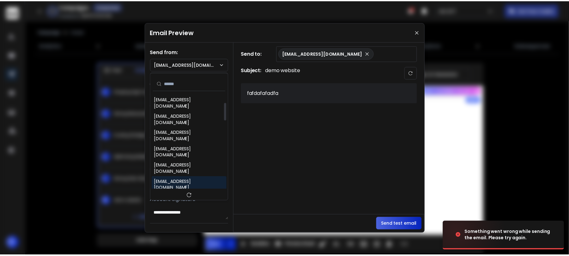
scroll to position [84, 0]
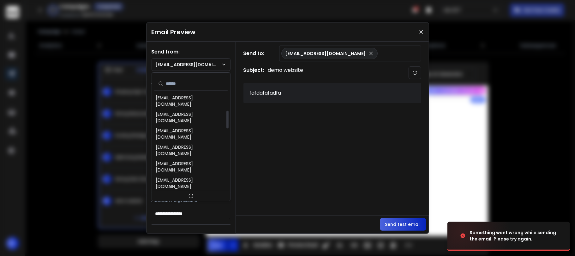
click at [187, 240] on div "[EMAIL_ADDRESS][DOMAIN_NAME]" at bounding box center [191, 248] width 76 height 16
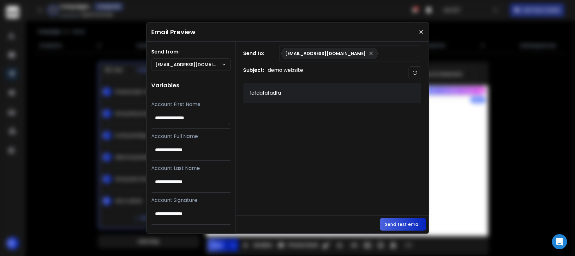
click at [389, 226] on button "Send test email" at bounding box center [403, 224] width 46 height 13
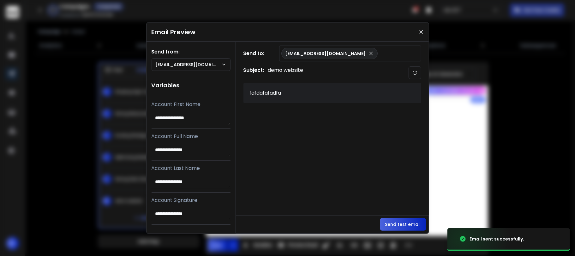
click at [418, 32] on div "Email Preview" at bounding box center [288, 31] width 282 height 19
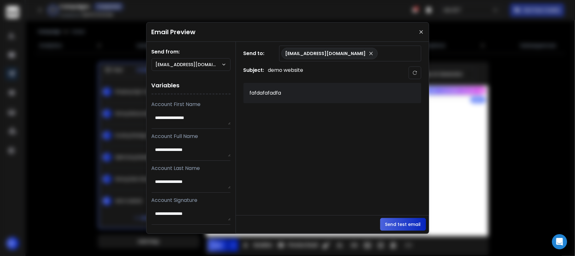
click at [422, 31] on icon at bounding box center [421, 31] width 3 height 3
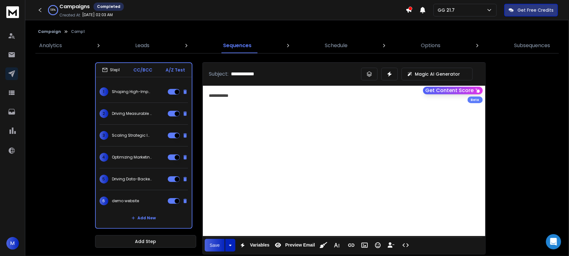
click at [183, 201] on icon at bounding box center [185, 201] width 6 height 6
type input "**********"
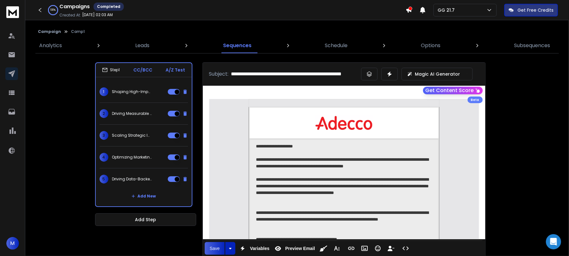
click at [130, 90] on p "Shaping High-Impact Campaigns for Google’s Growth Strategy" at bounding box center [132, 91] width 40 height 5
click at [262, 74] on input "**********" at bounding box center [293, 74] width 124 height 8
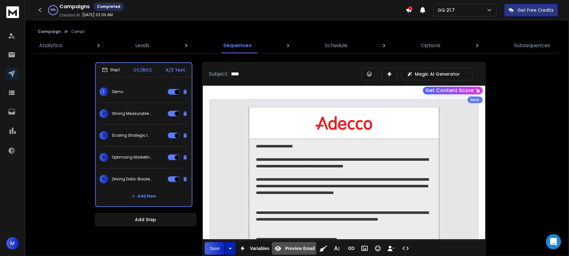
click at [312, 248] on span "Preview Email" at bounding box center [300, 248] width 32 height 5
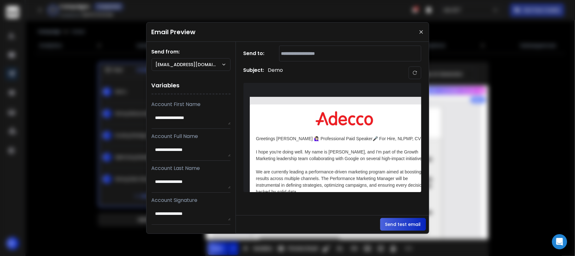
click at [326, 48] on input at bounding box center [351, 53] width 138 height 11
click at [186, 60] on button "[EMAIL_ADDRESS][DOMAIN_NAME]" at bounding box center [191, 64] width 79 height 13
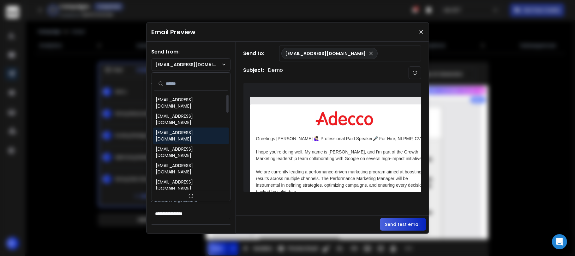
click at [188, 127] on div "[EMAIL_ADDRESS][DOMAIN_NAME]" at bounding box center [191, 135] width 76 height 16
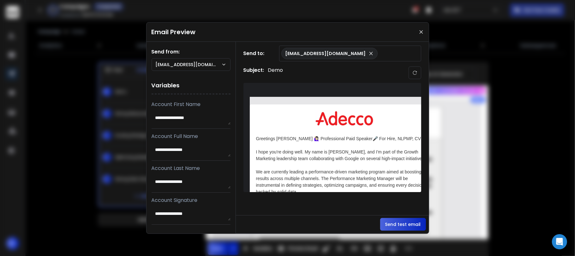
click at [396, 228] on button "Send test email" at bounding box center [403, 224] width 46 height 13
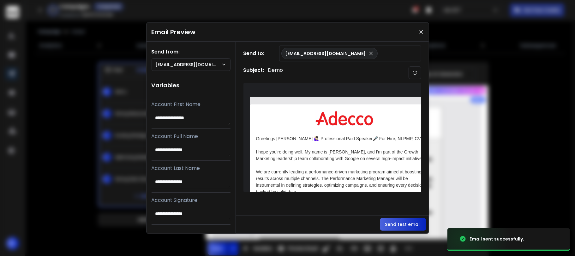
click at [321, 142] on div "Greetings [PERSON_NAME] 🙋🏻‍♀️ Professional Paid Speaker🎤 For Hire, NLPMP, CVP," at bounding box center [344, 138] width 177 height 7
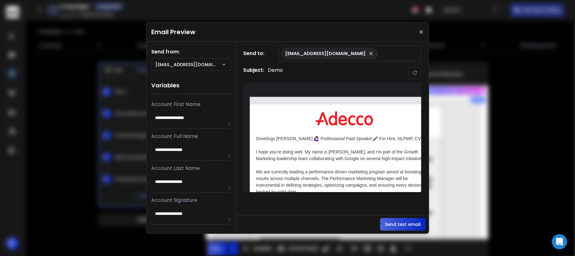
click at [419, 31] on icon at bounding box center [421, 31] width 5 height 5
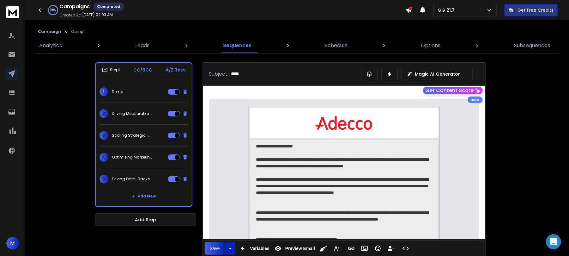
click at [130, 117] on div "2 Driving Measurable Growth for Google’s Strategic Campaigns" at bounding box center [126, 113] width 53 height 9
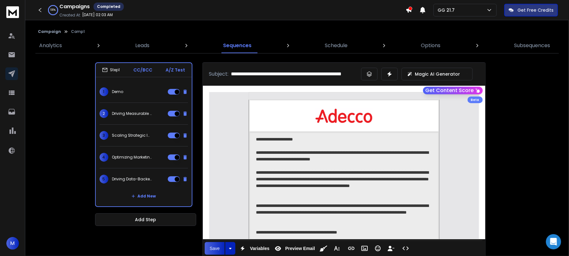
click at [124, 95] on div "1 Demo" at bounding box center [144, 92] width 88 height 22
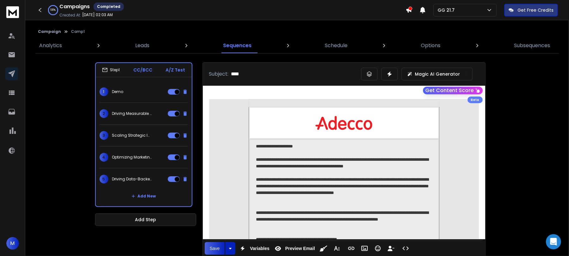
click at [315, 158] on div "**********" at bounding box center [343, 162] width 175 height 13
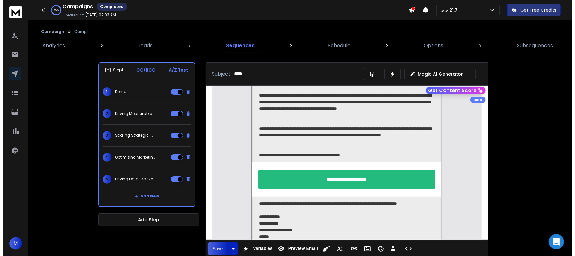
scroll to position [120, 0]
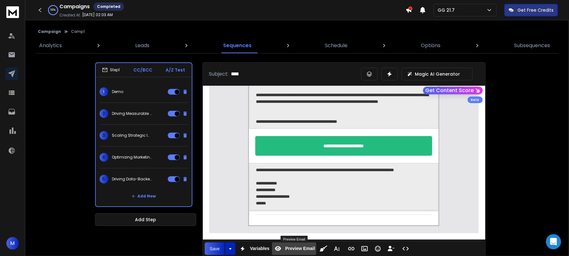
click at [297, 248] on span "Preview Email" at bounding box center [300, 248] width 32 height 5
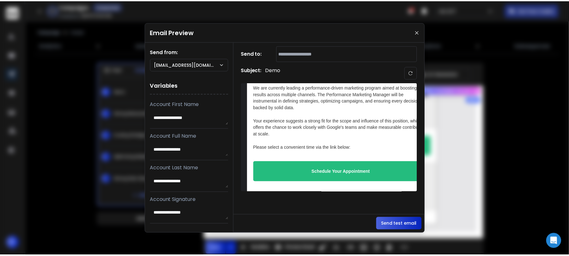
scroll to position [0, 0]
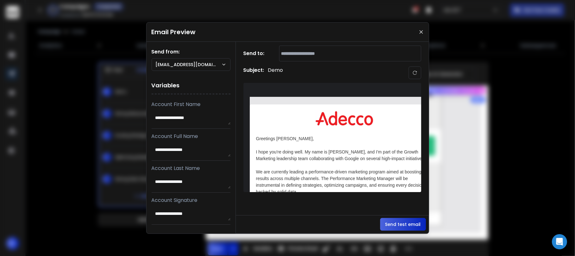
click at [315, 52] on input at bounding box center [351, 53] width 138 height 11
click at [403, 221] on button "Send test email" at bounding box center [403, 224] width 46 height 13
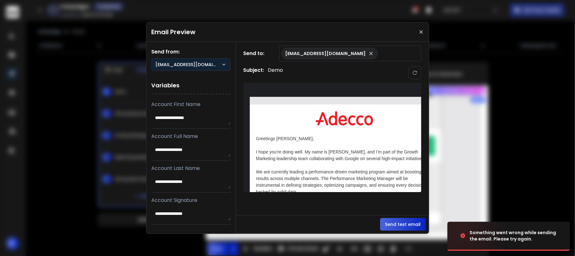
click at [191, 59] on button "[EMAIL_ADDRESS][DOMAIN_NAME]" at bounding box center [191, 64] width 79 height 13
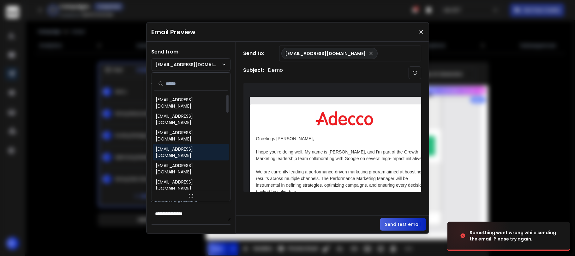
click at [189, 146] on div "[EMAIL_ADDRESS][DOMAIN_NAME]" at bounding box center [191, 152] width 71 height 13
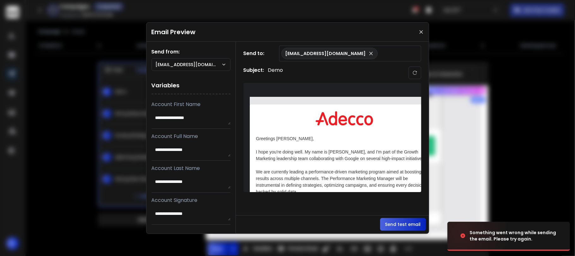
click at [401, 219] on button "Send test email" at bounding box center [403, 224] width 46 height 13
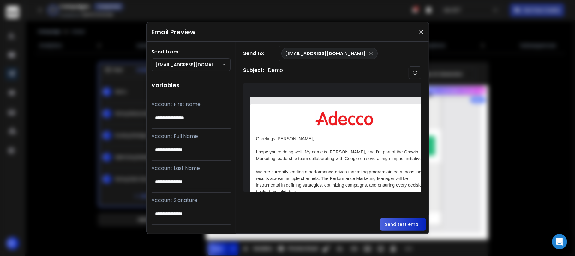
click at [418, 33] on div "Email Preview" at bounding box center [288, 31] width 282 height 19
click at [419, 32] on icon at bounding box center [421, 31] width 5 height 5
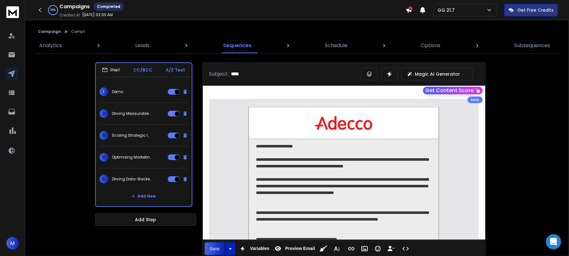
click at [136, 109] on div "2 Driving Measurable Growth for Google’s Strategic Campaigns" at bounding box center [126, 113] width 53 height 9
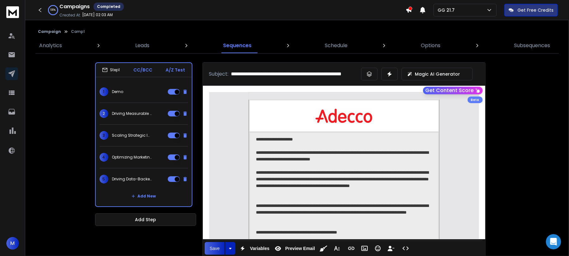
click at [123, 94] on div "1 Demo" at bounding box center [144, 92] width 88 height 22
type input "****"
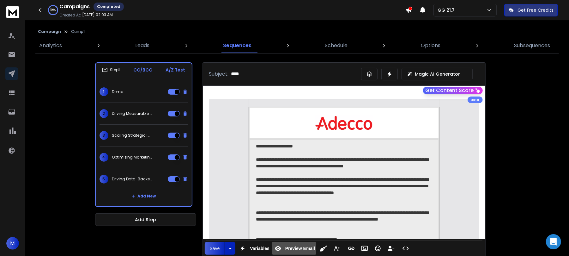
click at [300, 245] on div "Preview Email" at bounding box center [294, 248] width 44 height 10
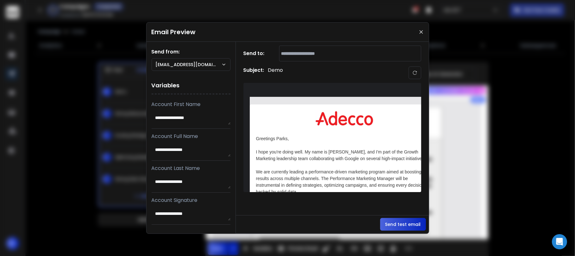
click at [306, 55] on input at bounding box center [351, 53] width 138 height 11
type input "**********"
click at [197, 65] on p "[EMAIL_ADDRESS][DOMAIN_NAME]" at bounding box center [189, 64] width 66 height 6
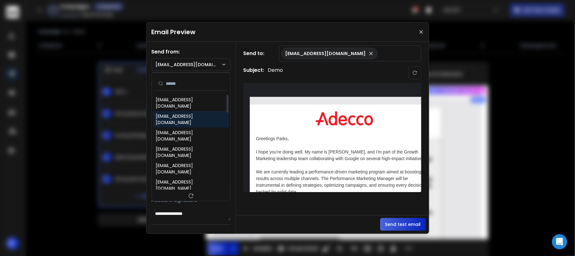
click at [185, 113] on div "[EMAIL_ADDRESS][DOMAIN_NAME]" at bounding box center [191, 119] width 71 height 13
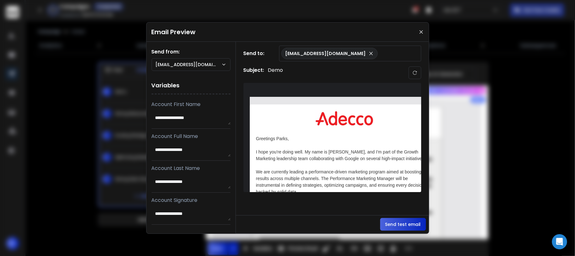
click at [390, 215] on div "Send test email" at bounding box center [332, 224] width 193 height 18
click at [392, 219] on button "Send test email" at bounding box center [403, 224] width 46 height 13
